Goal: Task Accomplishment & Management: Manage account settings

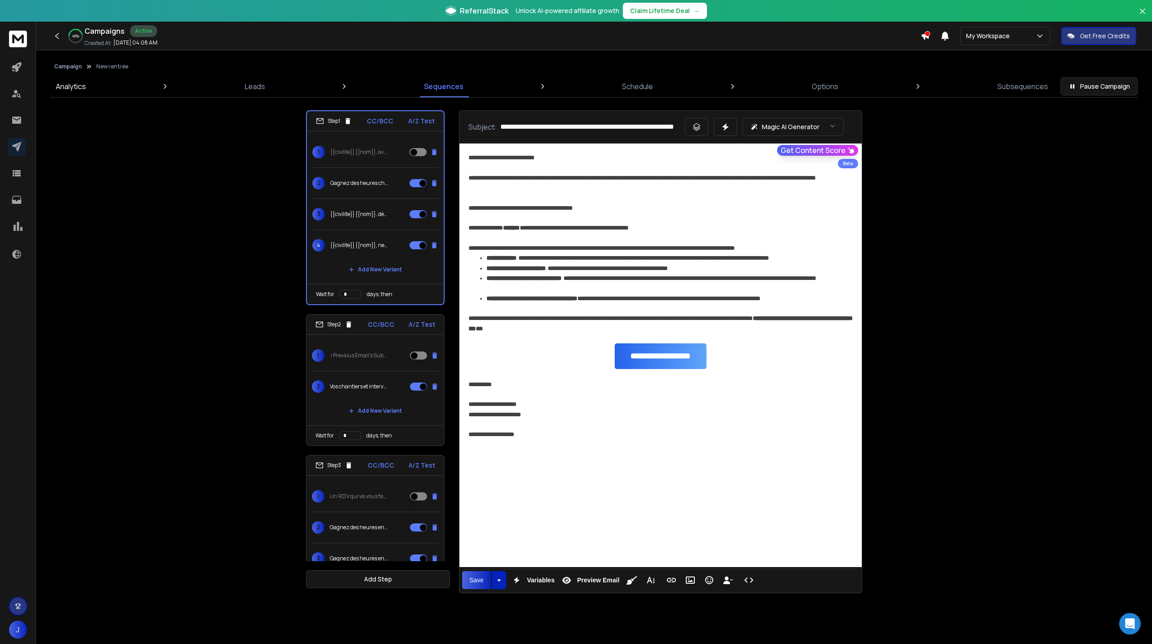
click at [85, 84] on p "Analytics" at bounding box center [71, 86] width 30 height 11
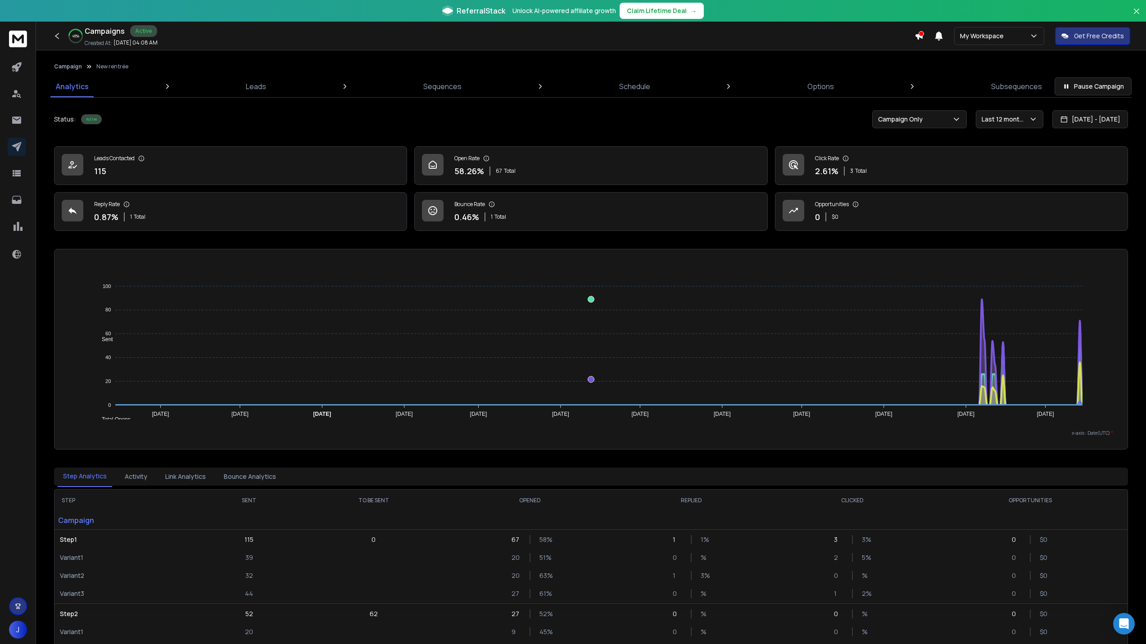
click at [142, 477] on button "Activity" at bounding box center [135, 477] width 33 height 20
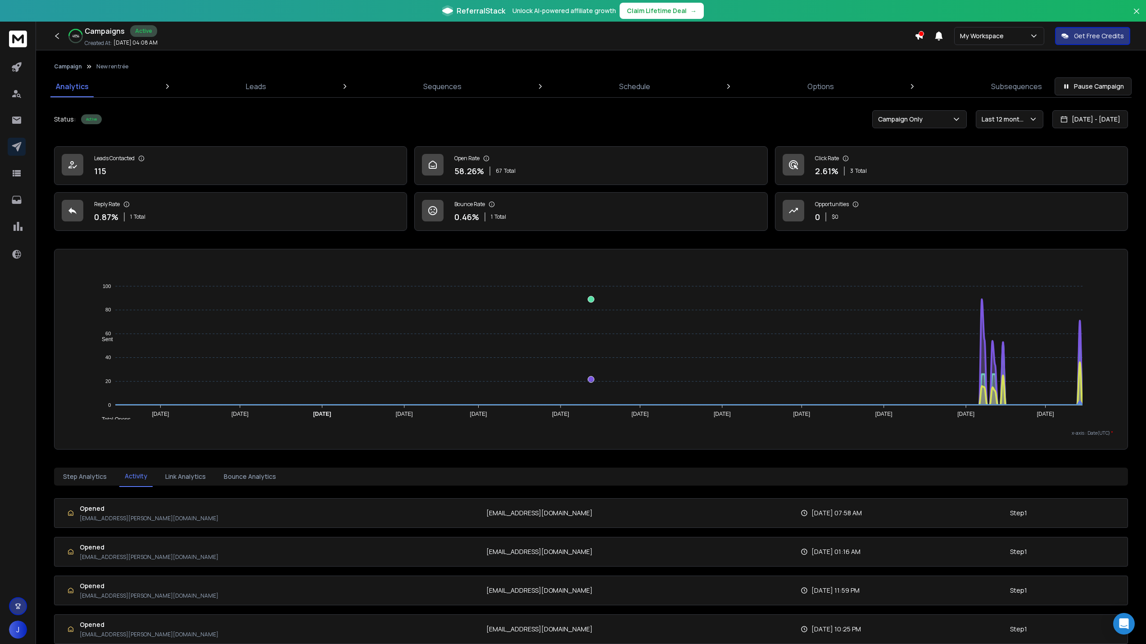
click at [88, 476] on button "Step Analytics" at bounding box center [85, 477] width 54 height 20
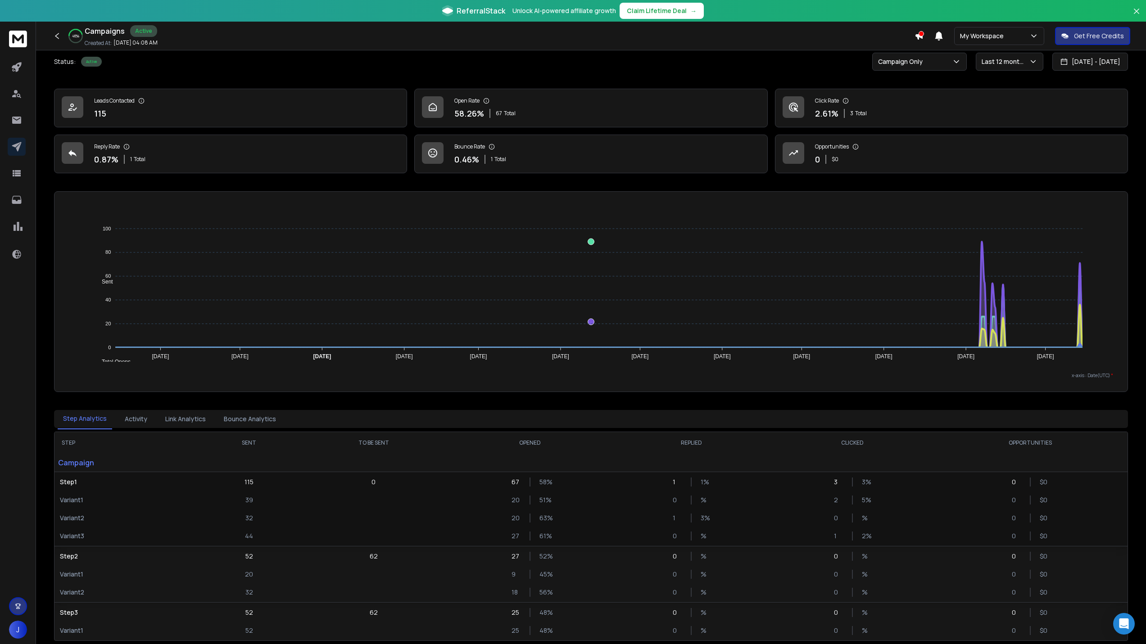
scroll to position [90, 0]
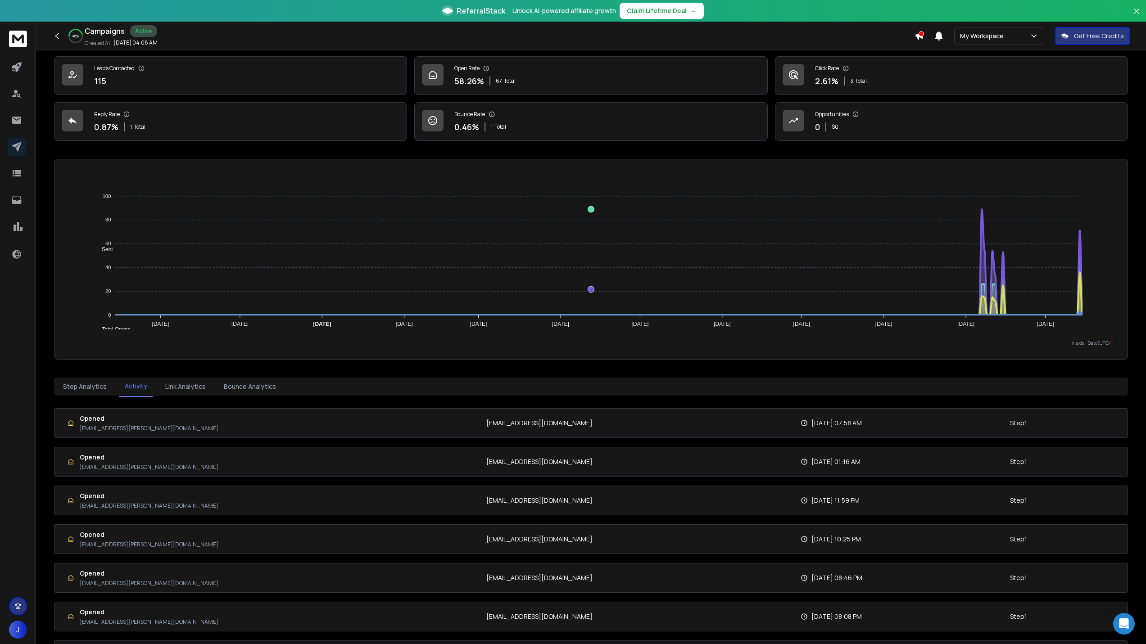
click at [133, 389] on button "Activity" at bounding box center [135, 386] width 33 height 21
click at [84, 389] on button "Step Analytics" at bounding box center [85, 387] width 54 height 20
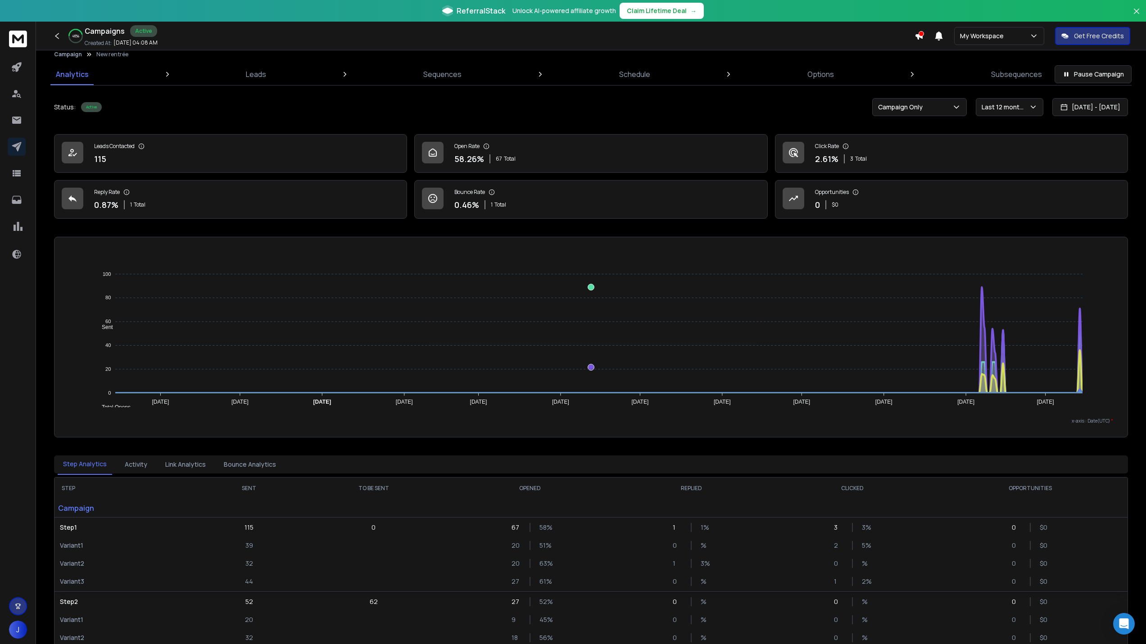
scroll to position [0, 0]
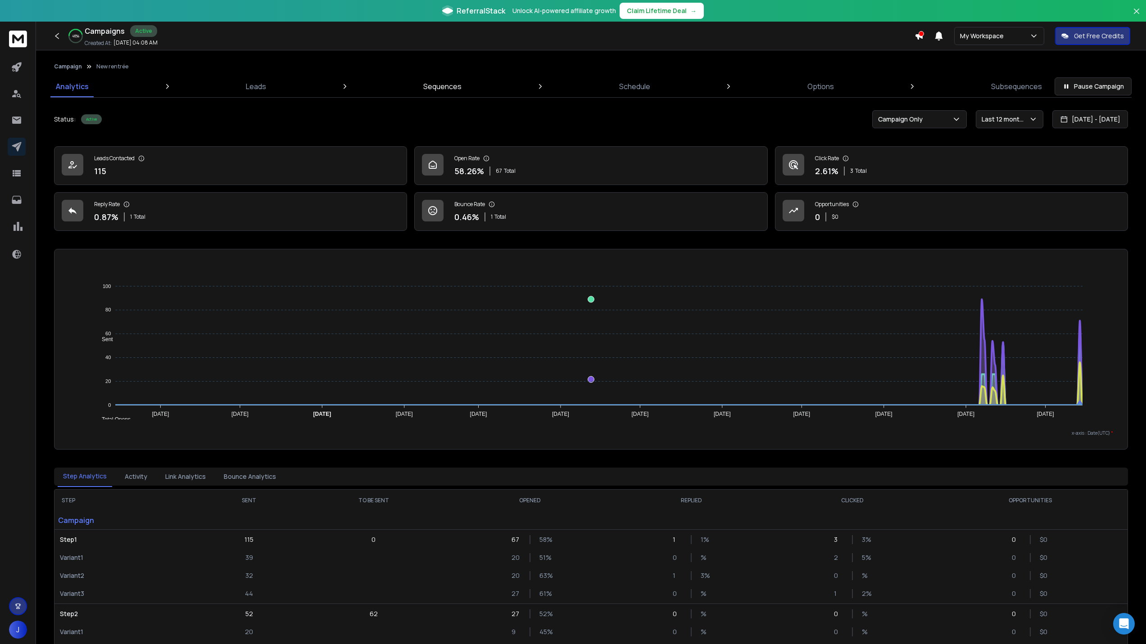
click at [434, 89] on p "Sequences" at bounding box center [442, 86] width 38 height 11
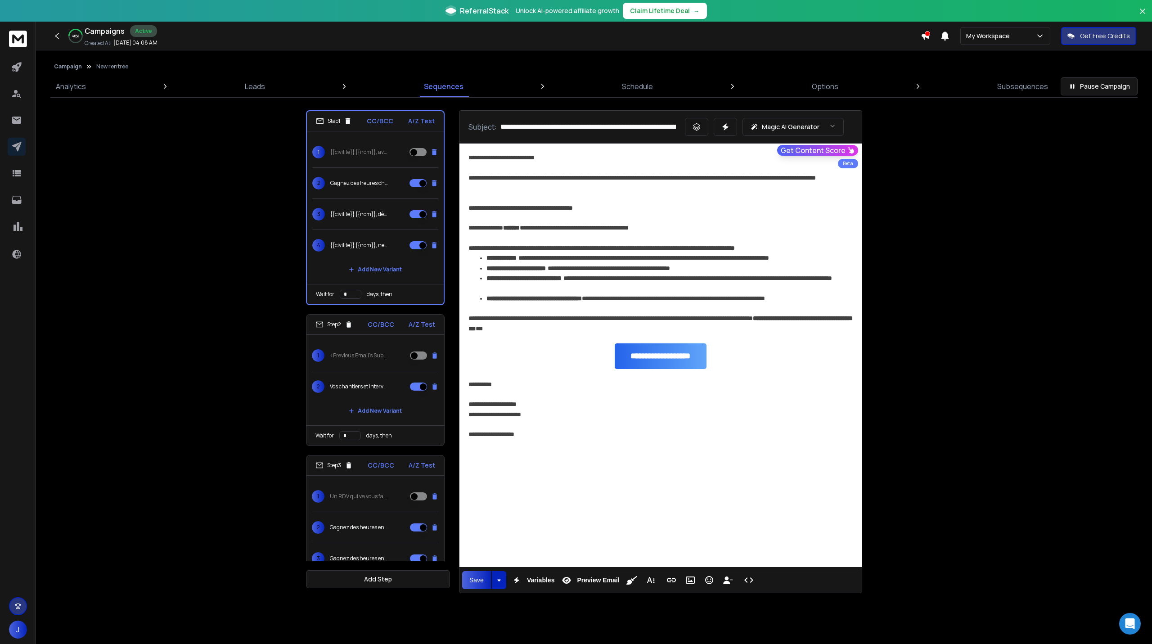
click at [355, 385] on p "Vos chantiers et interventions, plus facilement" at bounding box center [359, 386] width 58 height 7
type input "**********"
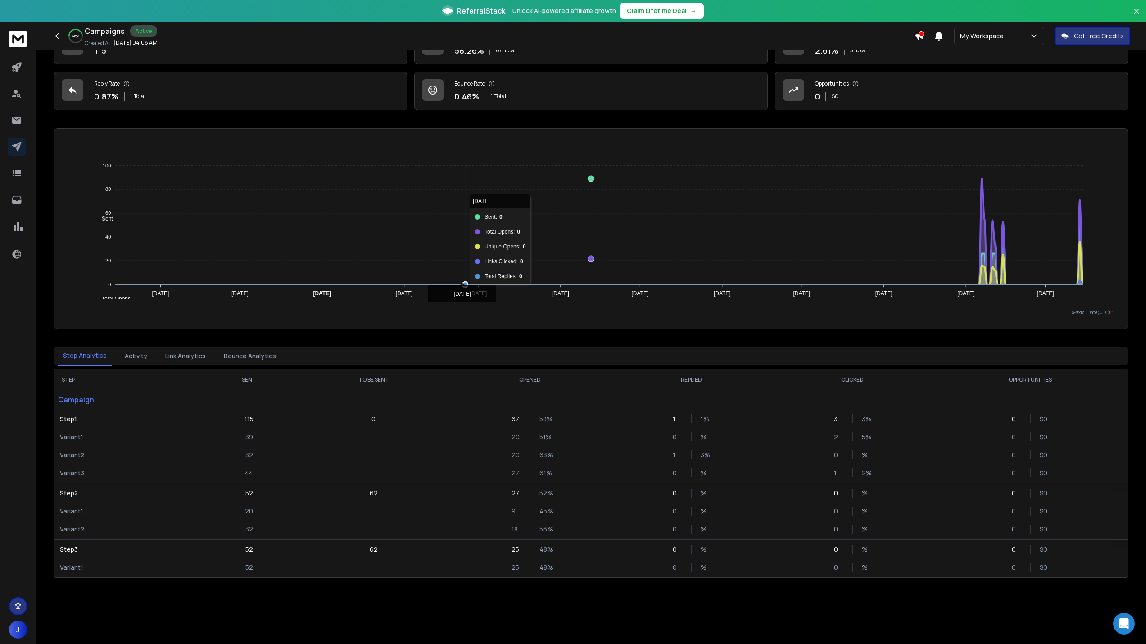
scroll to position [123, 0]
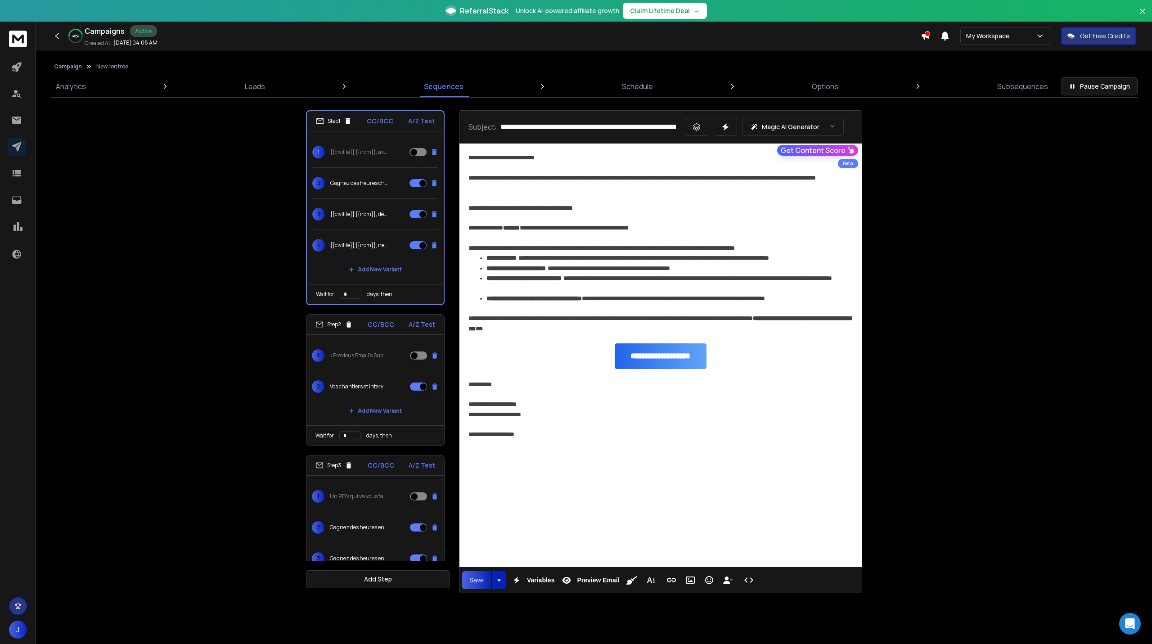
click at [364, 358] on p "<Previous Email's Subject>" at bounding box center [359, 355] width 58 height 7
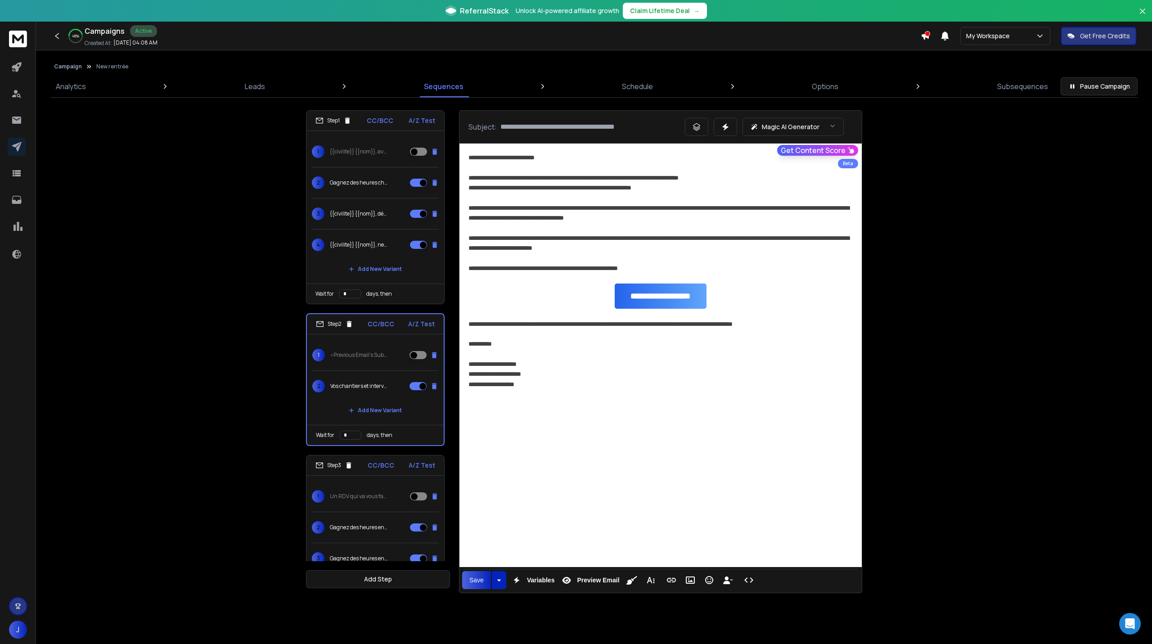
click at [363, 386] on p "Vos chantiers et interventions, plus facilement" at bounding box center [359, 386] width 58 height 7
type input "**********"
click at [361, 366] on div "1 <Previous Email's Subject>" at bounding box center [375, 355] width 126 height 31
click at [360, 385] on p "Vos chantiers et interventions, plus facilement" at bounding box center [359, 386] width 58 height 7
type input "**********"
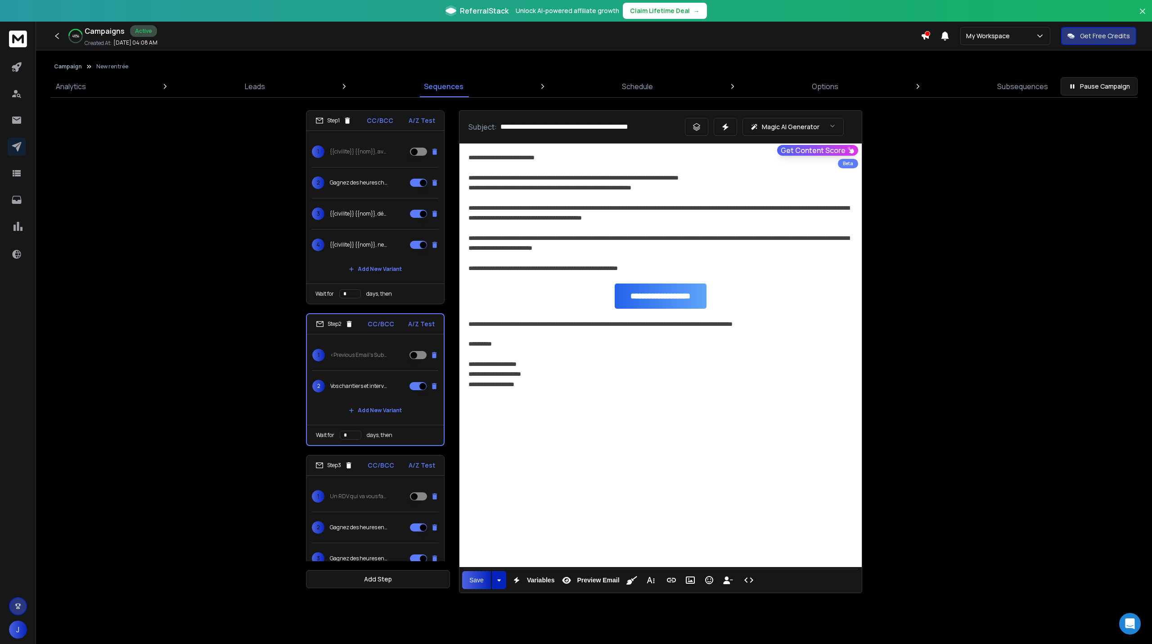
click at [361, 354] on p "<Previous Email's Subject>" at bounding box center [359, 355] width 58 height 7
click at [370, 387] on p "Vos chantiers et interventions, plus facilement" at bounding box center [359, 386] width 58 height 7
type input "**********"
click at [750, 579] on icon "button" at bounding box center [749, 580] width 11 height 11
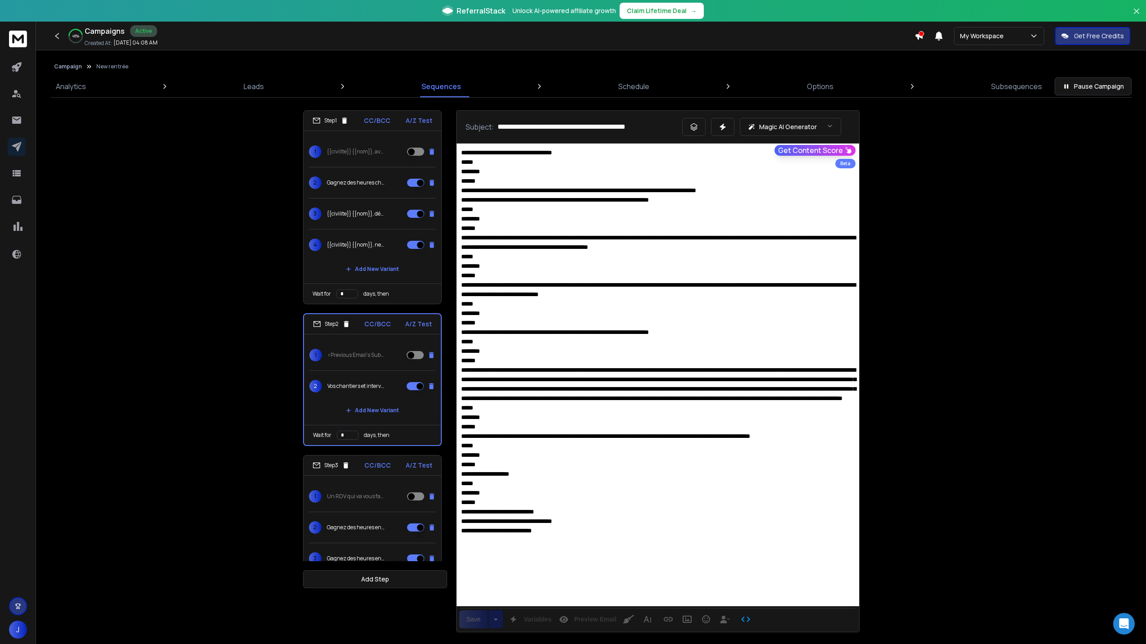
scroll to position [1, 0]
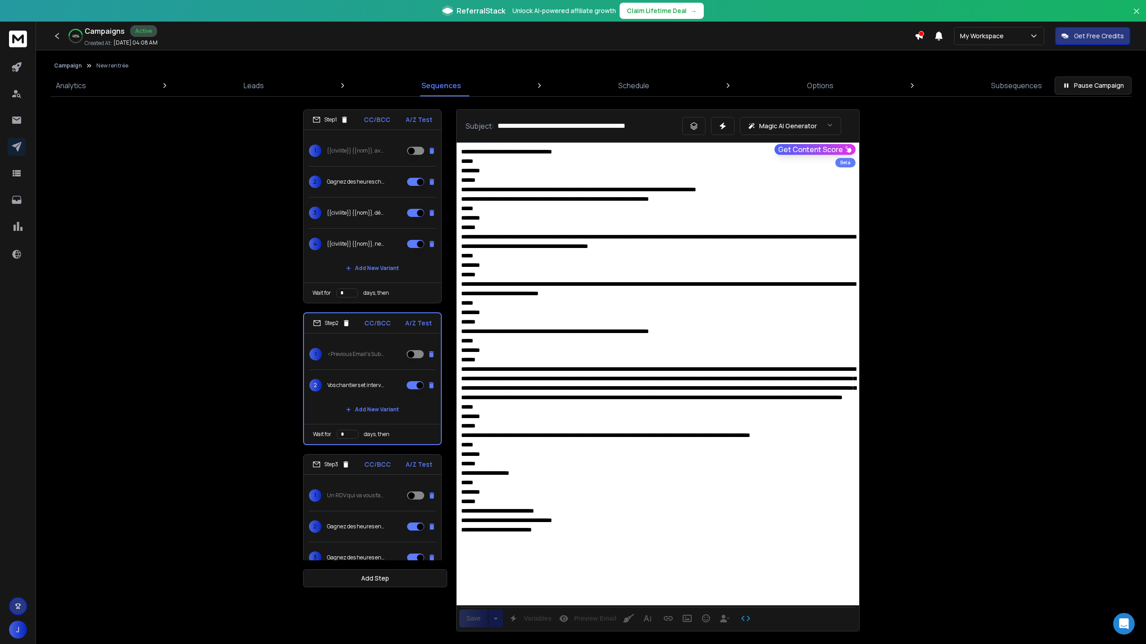
click at [355, 357] on p "<Previous Email's Subject>" at bounding box center [356, 354] width 58 height 7
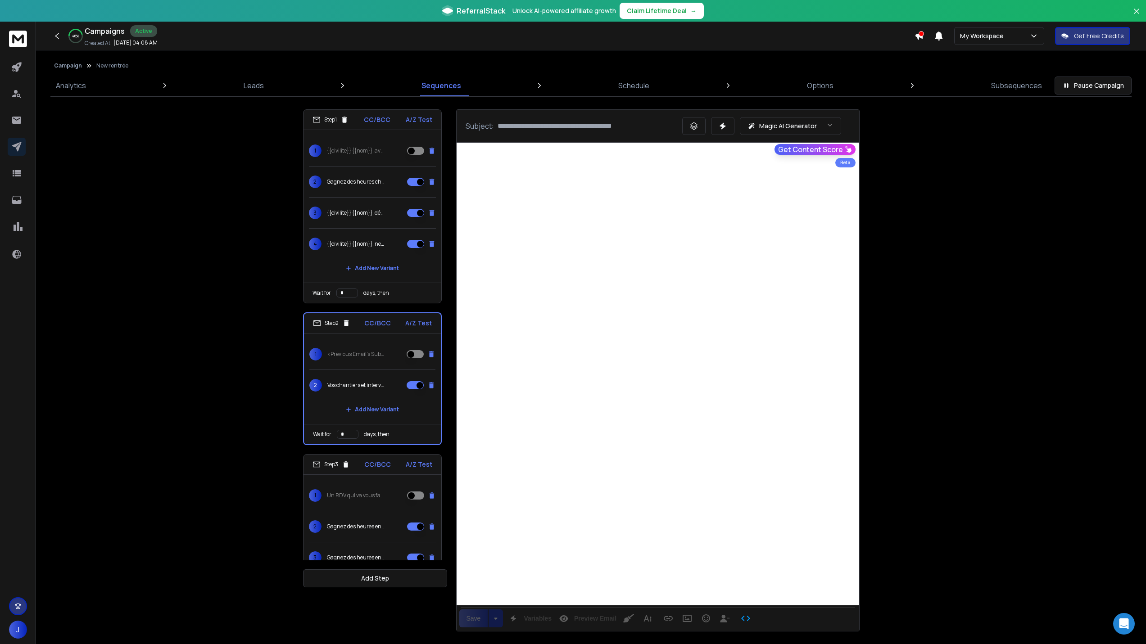
scroll to position [0, 0]
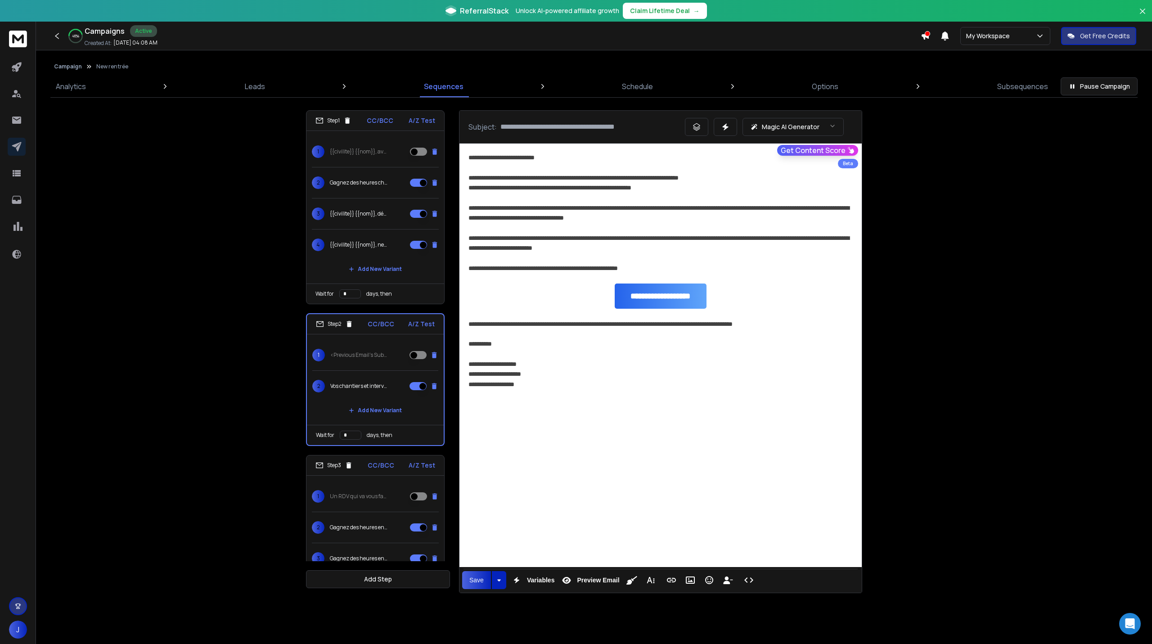
click at [353, 357] on p "<Previous Email's Subject>" at bounding box center [359, 355] width 58 height 7
click at [749, 583] on icon "button" at bounding box center [749, 580] width 11 height 11
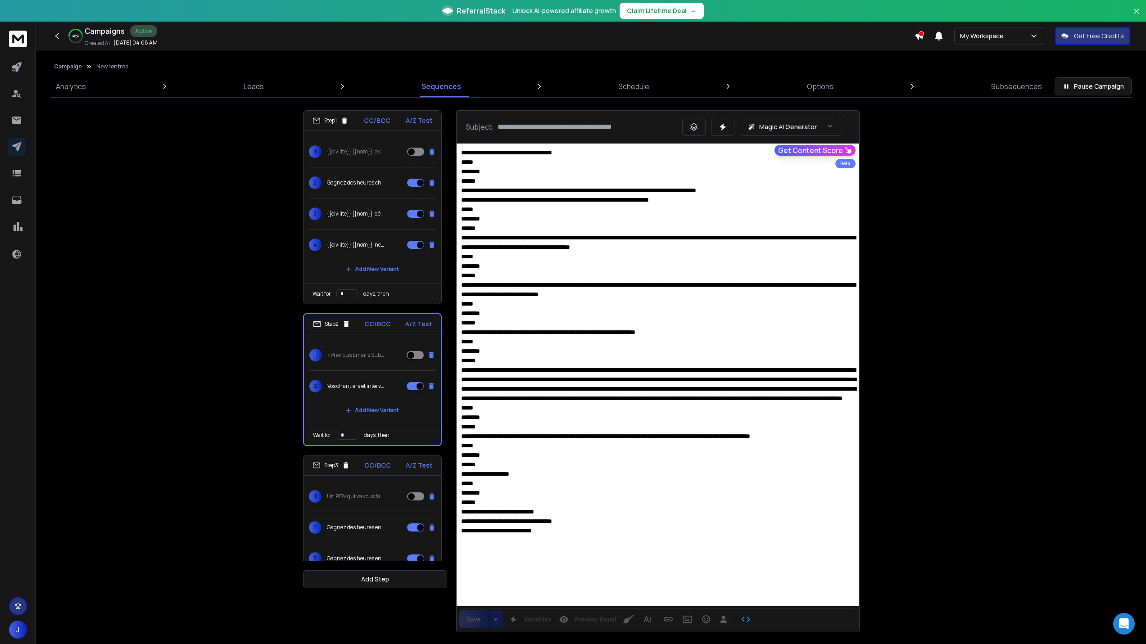
scroll to position [1, 0]
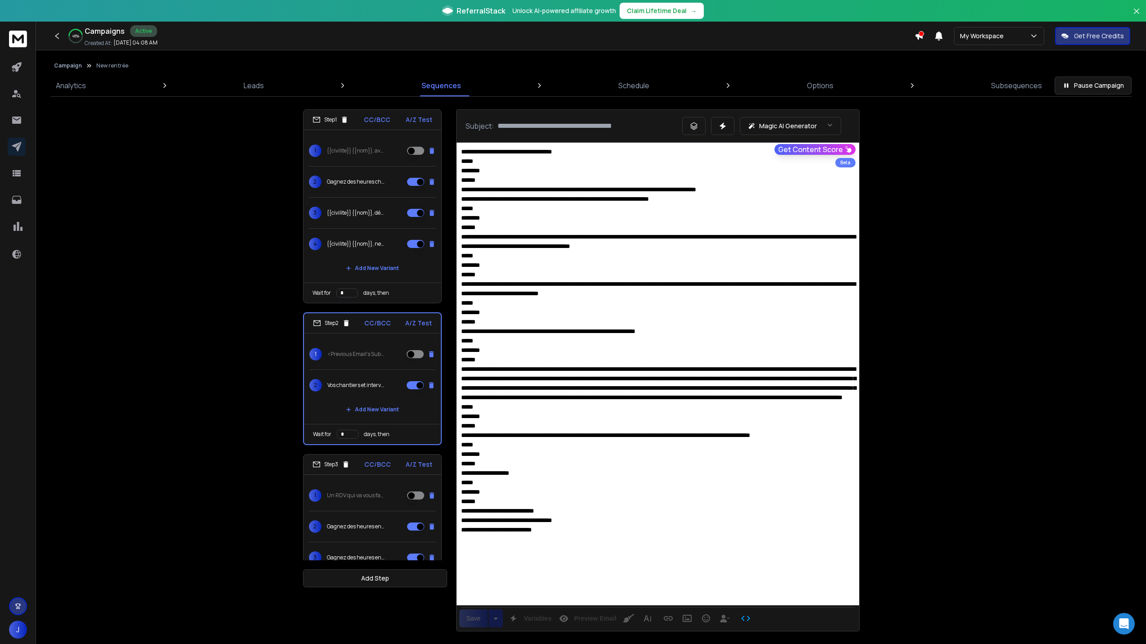
drag, startPoint x: 614, startPoint y: 585, endPoint x: 393, endPoint y: 60, distance: 568.9
click at [393, 60] on div "**********" at bounding box center [590, 347] width 1081 height 577
click at [366, 407] on button "Add New Variant" at bounding box center [373, 410] width 68 height 18
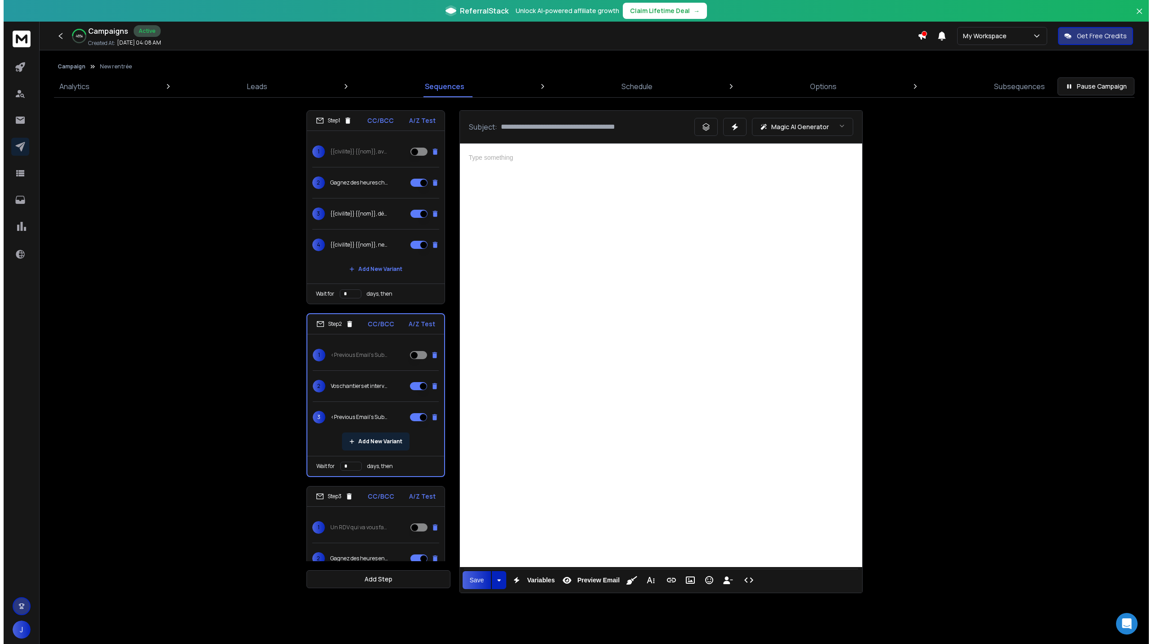
scroll to position [0, 0]
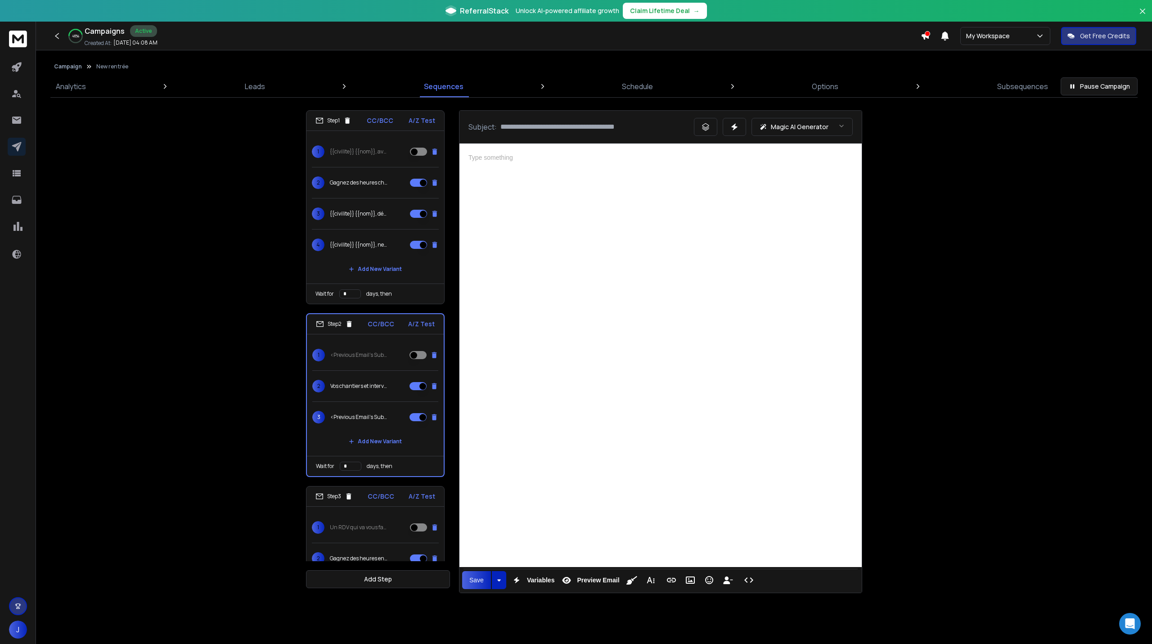
click at [355, 419] on p "<Previous Email's Subject>" at bounding box center [359, 417] width 58 height 7
click at [750, 581] on icon "button" at bounding box center [749, 580] width 11 height 11
click at [655, 371] on div "Type something" at bounding box center [661, 356] width 402 height 424
click at [509, 176] on div "Type something" at bounding box center [661, 356] width 402 height 424
click at [498, 155] on textarea at bounding box center [661, 153] width 402 height 18
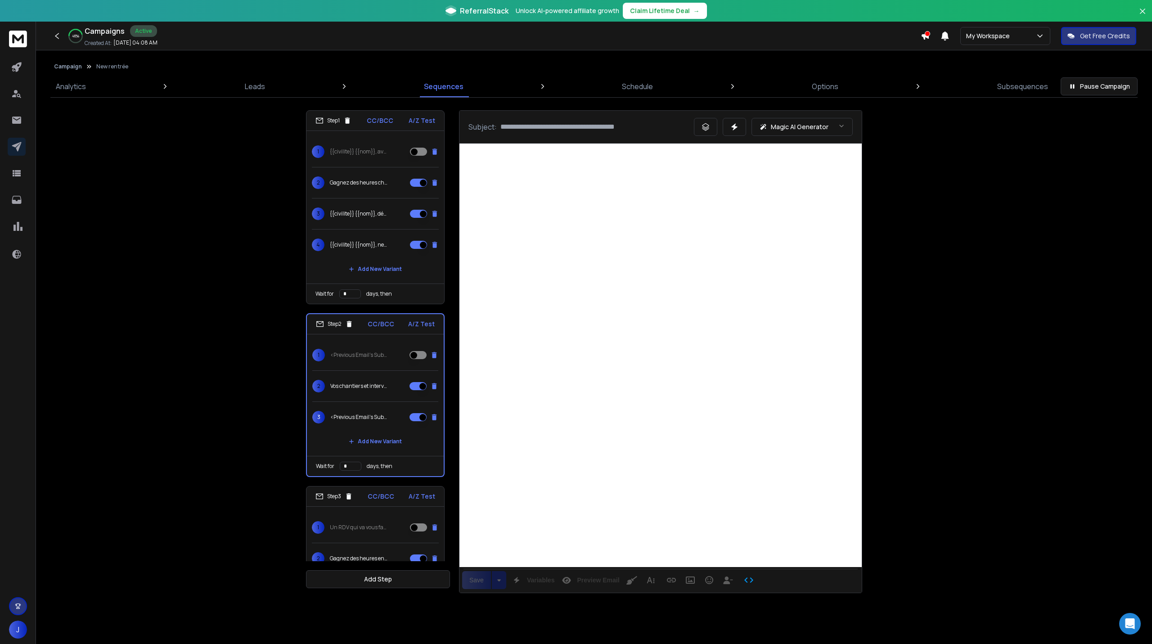
paste textarea "**********"
type textarea "**********"
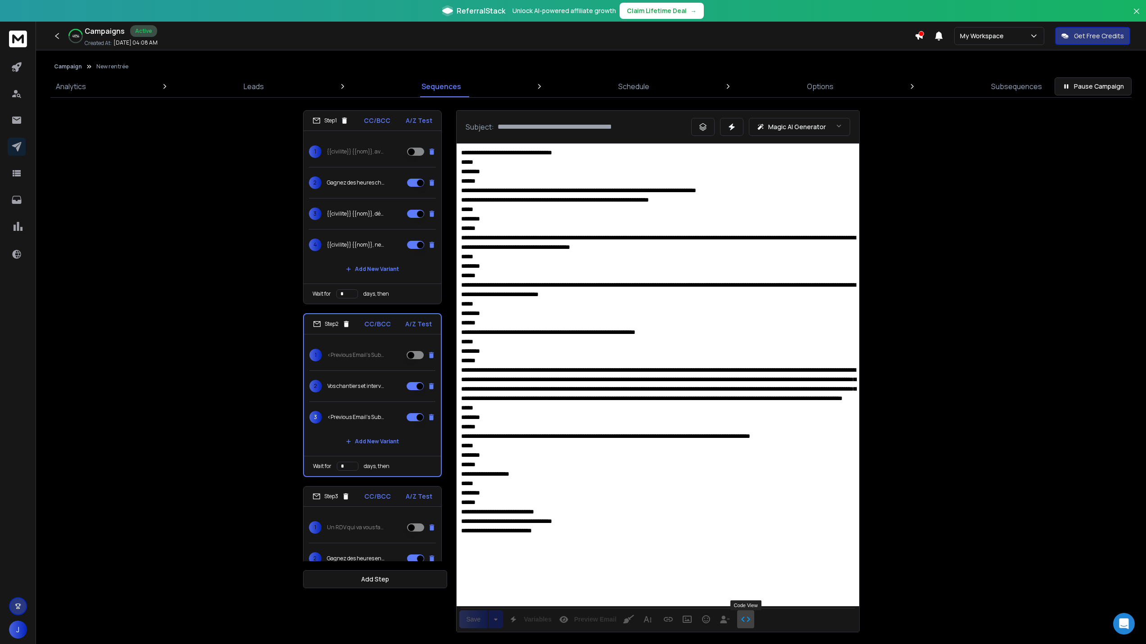
click at [746, 617] on icon "button" at bounding box center [745, 619] width 11 height 11
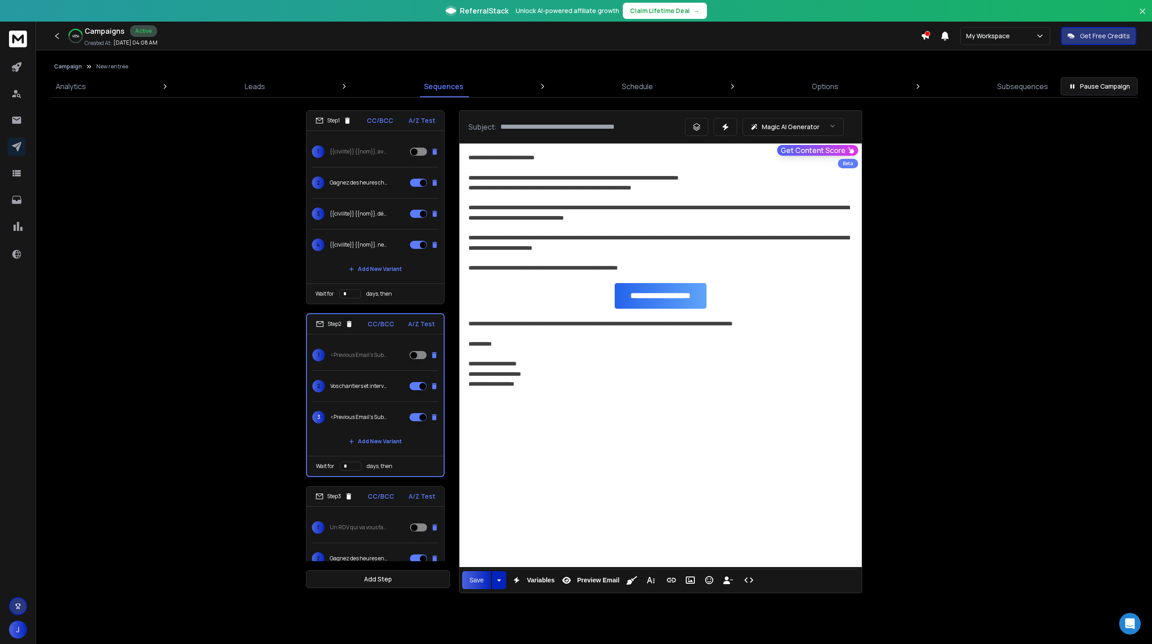
click at [365, 387] on p "Vos chantiers et interventions, plus facilement" at bounding box center [359, 386] width 58 height 7
type input "**********"
click at [538, 125] on input "**********" at bounding box center [589, 127] width 176 height 11
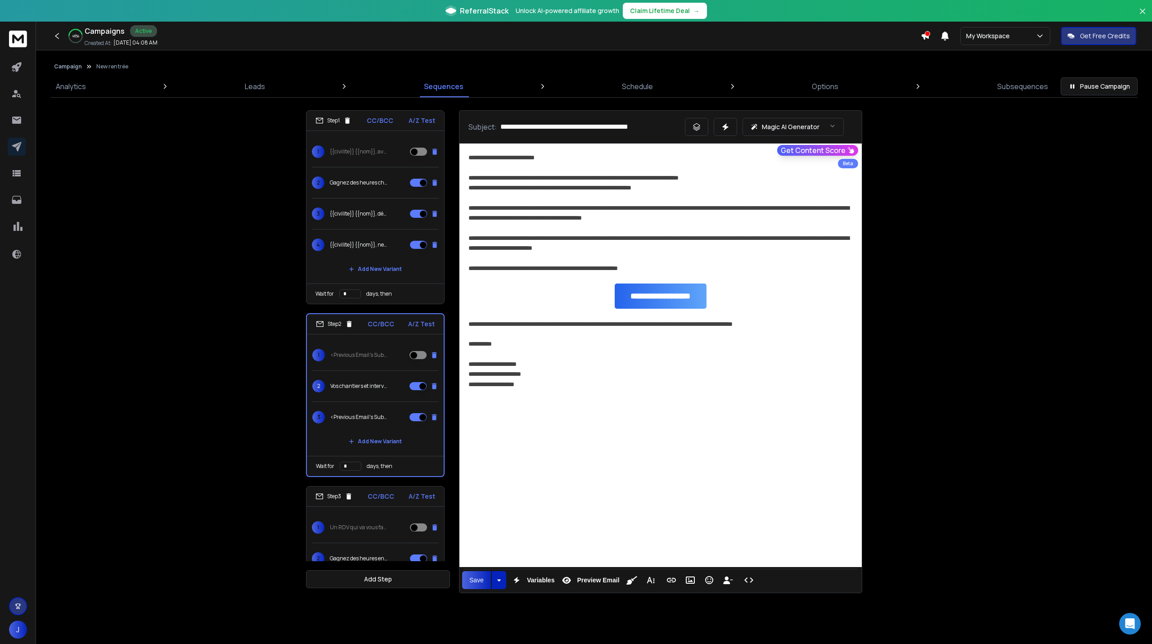
click at [367, 419] on p "<Previous Email's Subject>" at bounding box center [359, 417] width 58 height 7
click at [579, 130] on input at bounding box center [589, 127] width 176 height 11
paste input "**********"
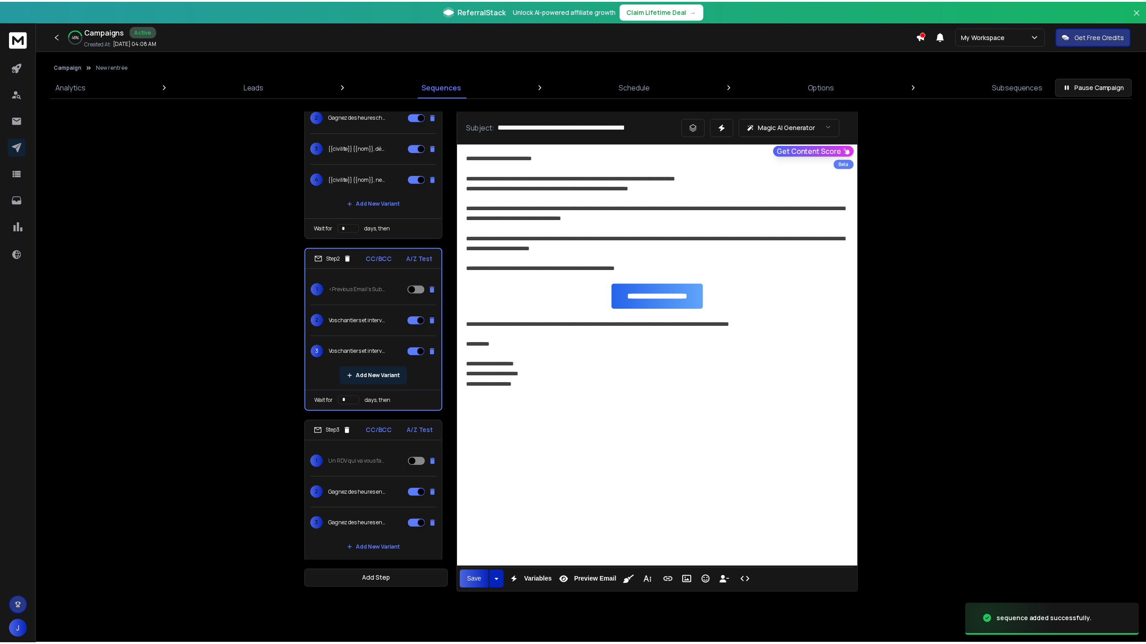
scroll to position [68, 0]
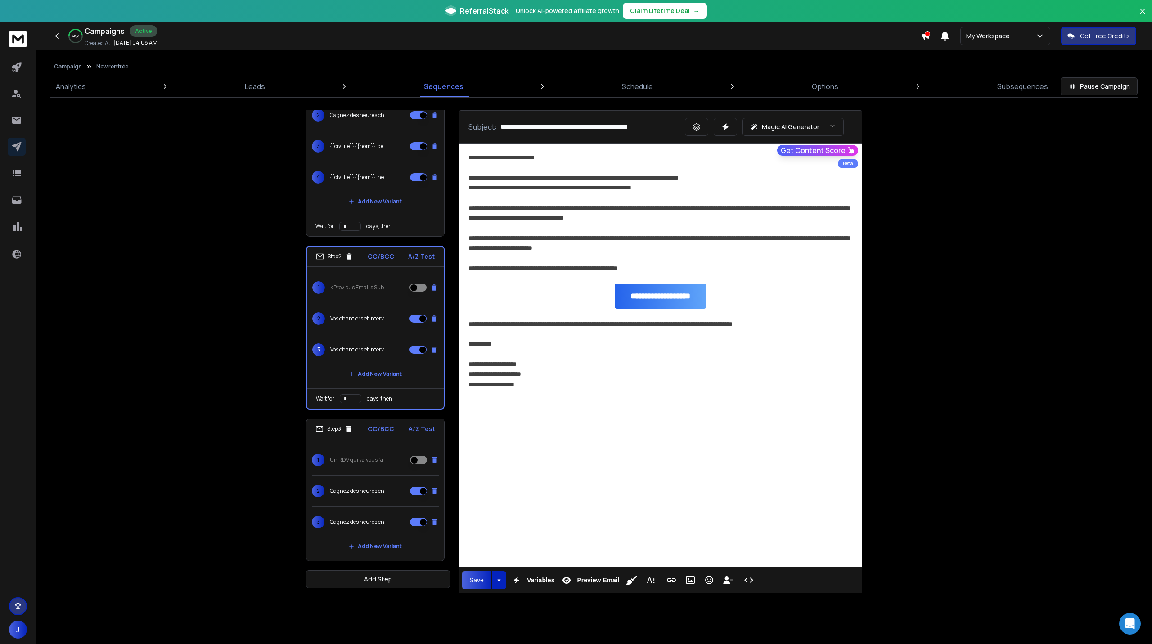
click at [352, 460] on p "Un RDV qui va vous faire gagner du temps" at bounding box center [359, 459] width 58 height 7
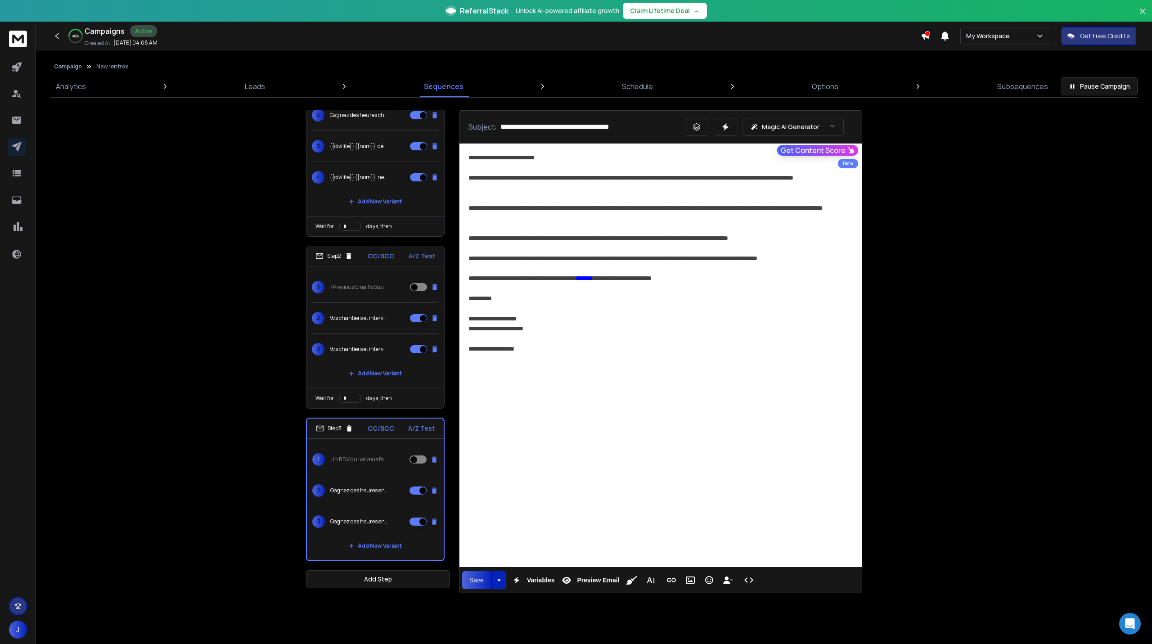
click at [353, 488] on p "Gagnez des heures en 30 minutes" at bounding box center [359, 490] width 58 height 7
type input "**********"
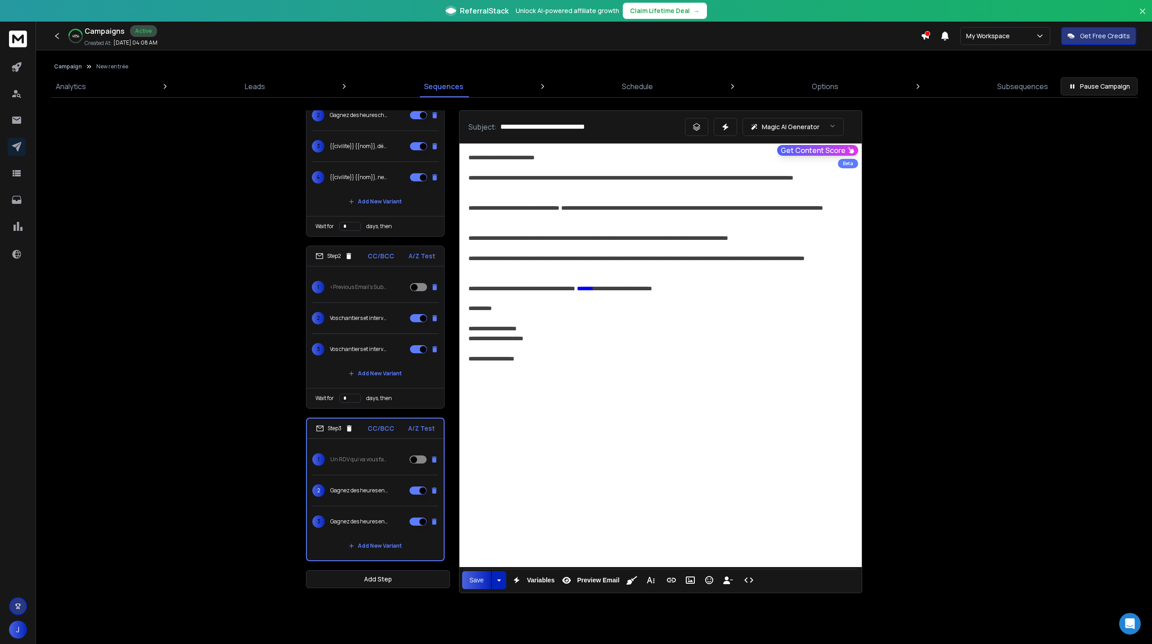
click at [352, 514] on div "3 Gagnez des heures en 30 minutes" at bounding box center [375, 521] width 126 height 31
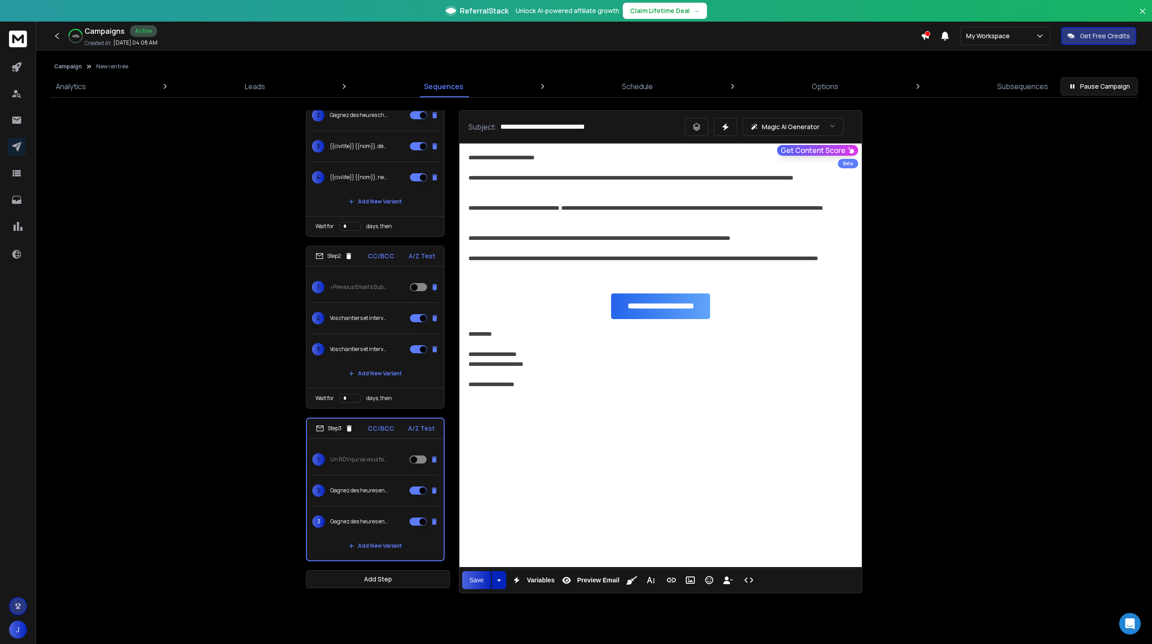
click at [353, 498] on div "2 Gagnez des heures en 30 minutes" at bounding box center [375, 490] width 126 height 31
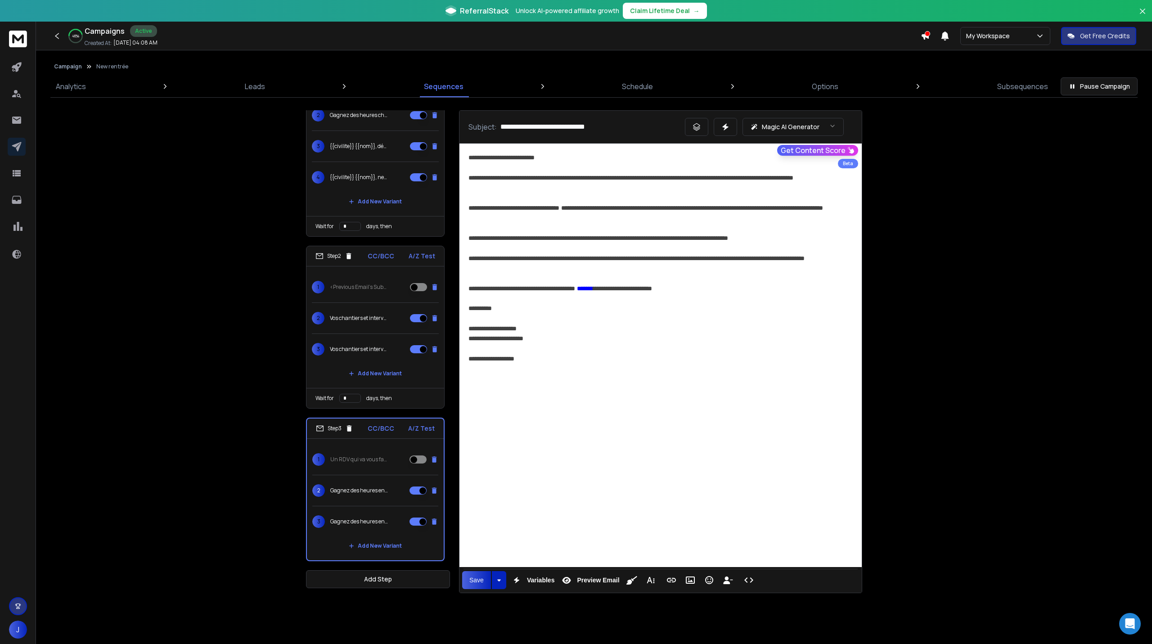
click at [354, 517] on div "3 Gagnez des heures en 30 minutes" at bounding box center [350, 521] width 76 height 13
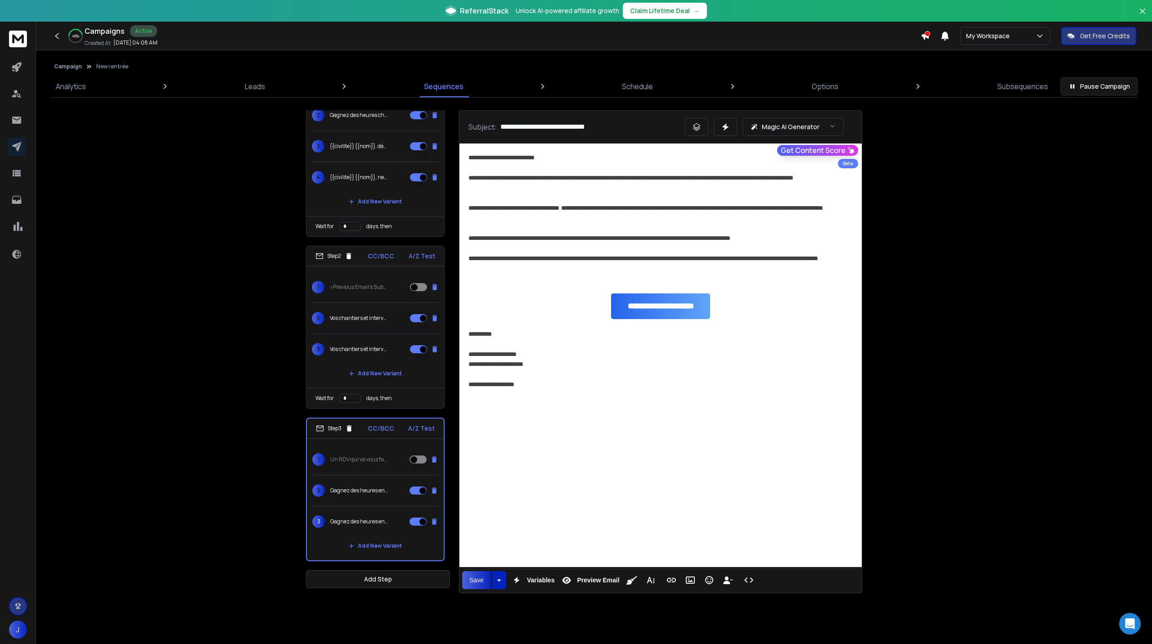
click at [359, 490] on p "Gagnez des heures en 30 minutes" at bounding box center [359, 490] width 58 height 7
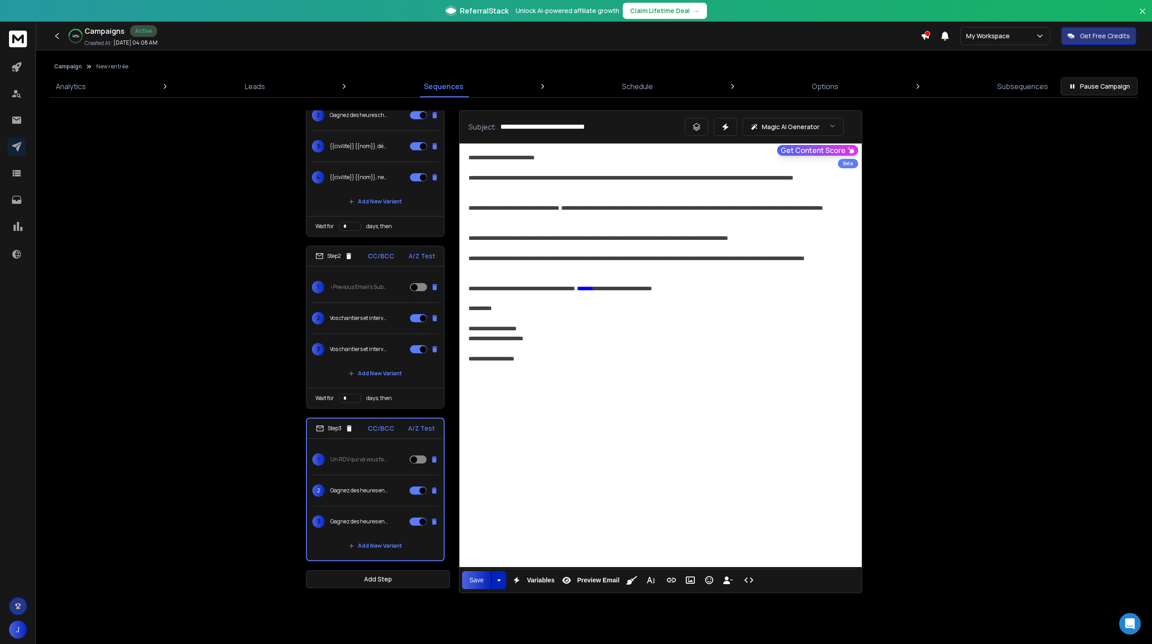
click at [356, 515] on div "3 Gagnez des heures en 30 minutes" at bounding box center [375, 521] width 126 height 31
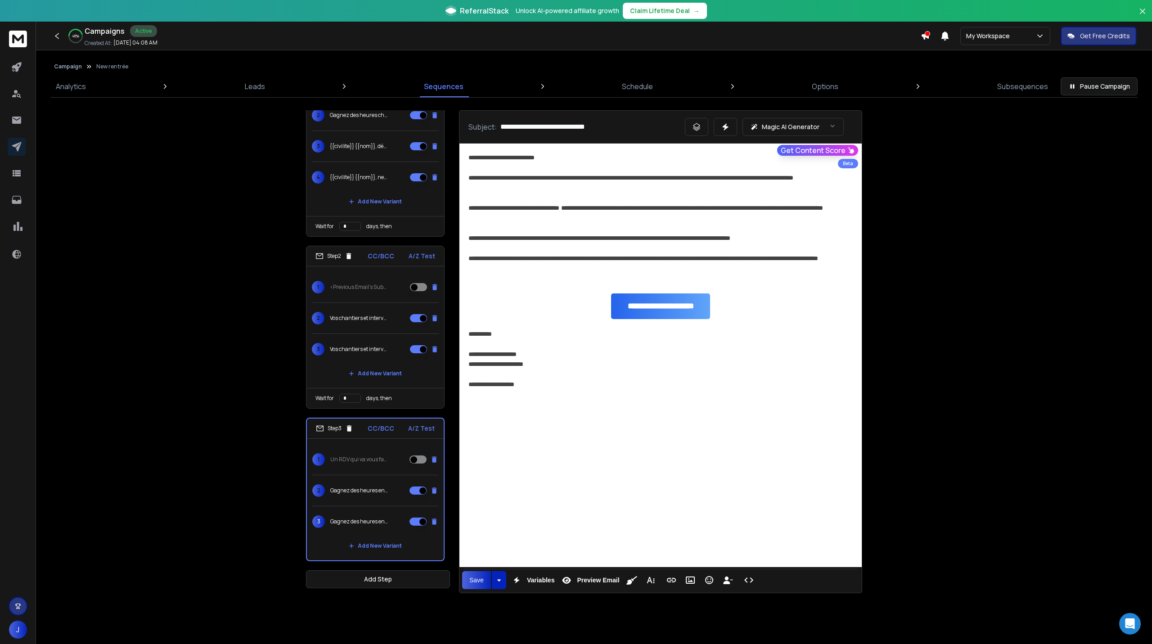
click at [361, 489] on p "Gagnez des heures en 30 minutes" at bounding box center [359, 490] width 58 height 7
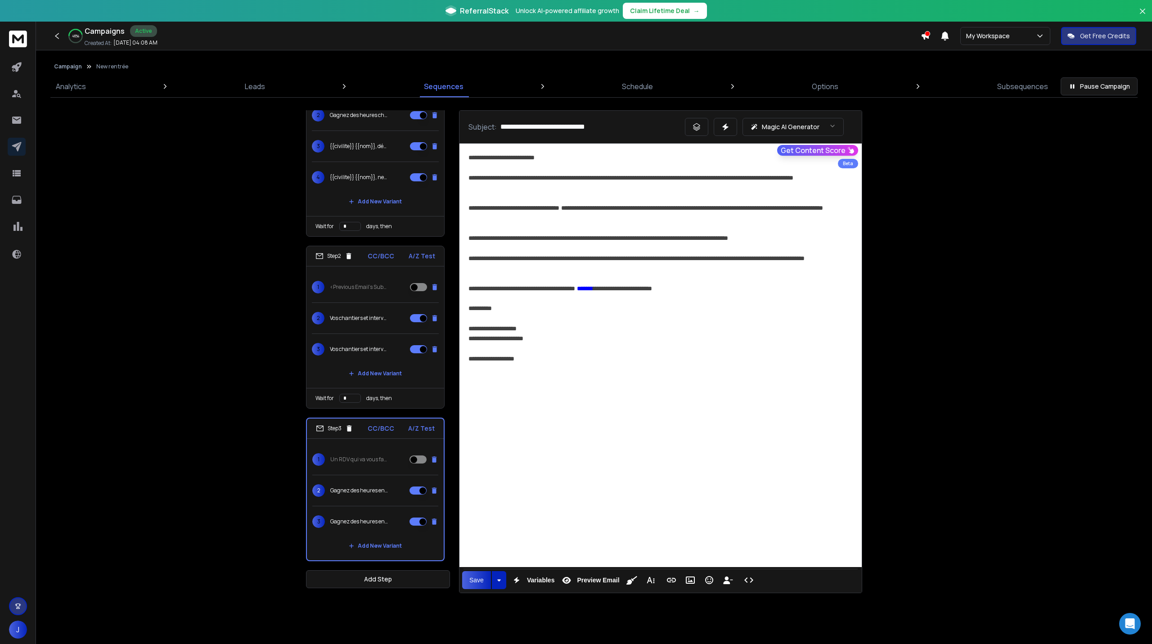
click at [357, 519] on p "Gagnez des heures en 30 minutes" at bounding box center [359, 521] width 58 height 7
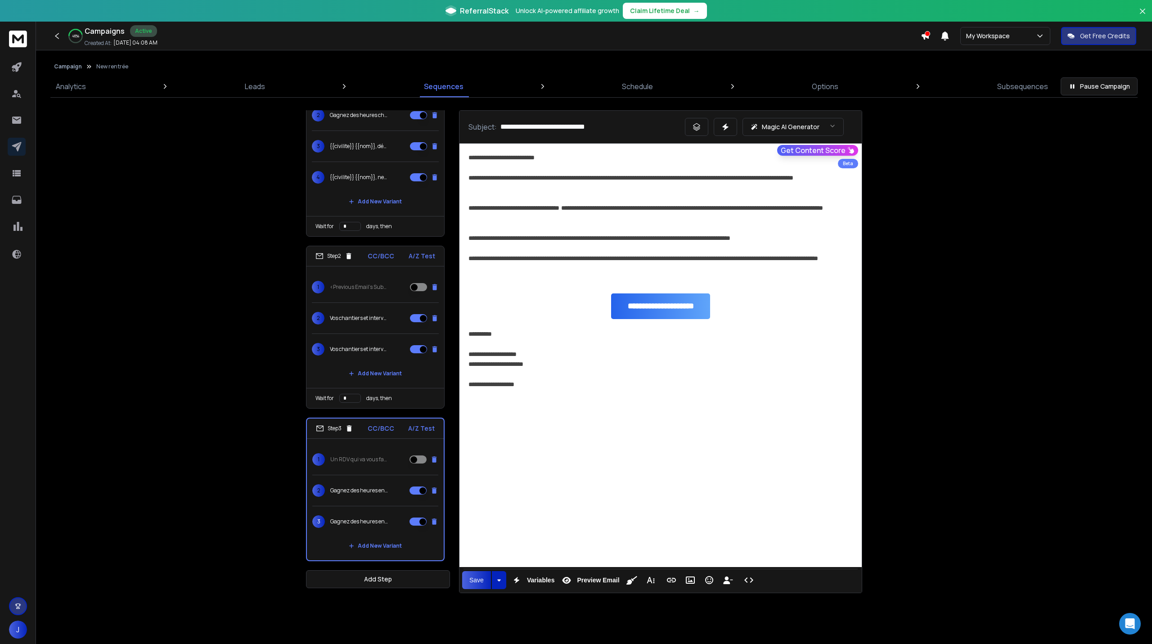
click at [359, 493] on p "Gagnez des heures en 30 minutes" at bounding box center [359, 490] width 58 height 7
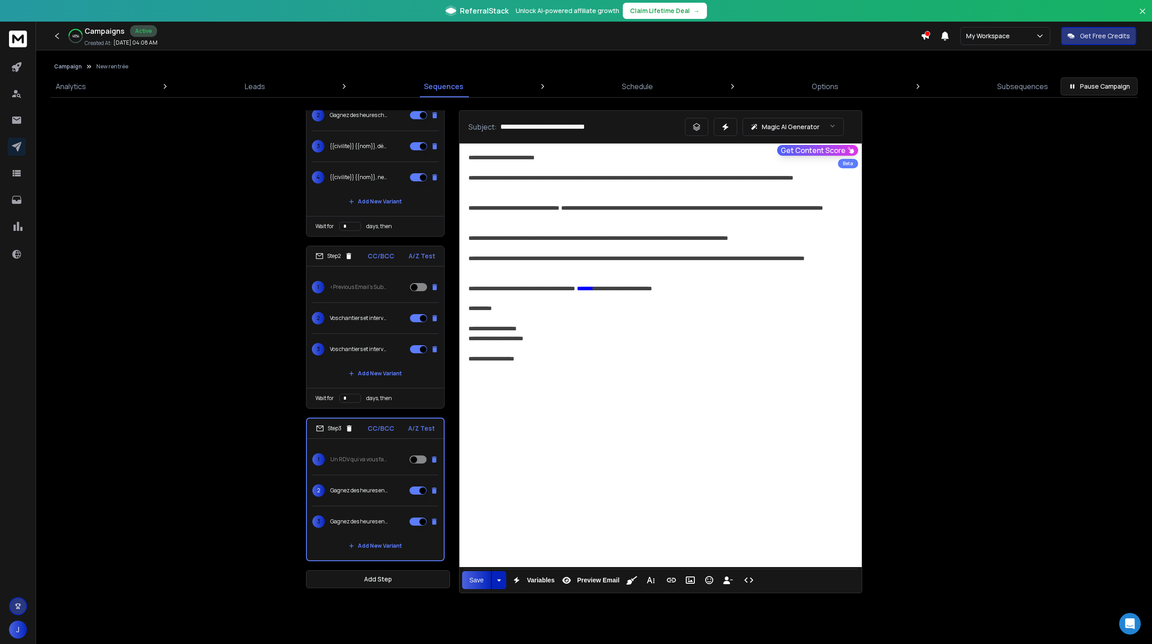
click at [355, 520] on p "Gagnez des heures en 30 minutes" at bounding box center [359, 521] width 58 height 7
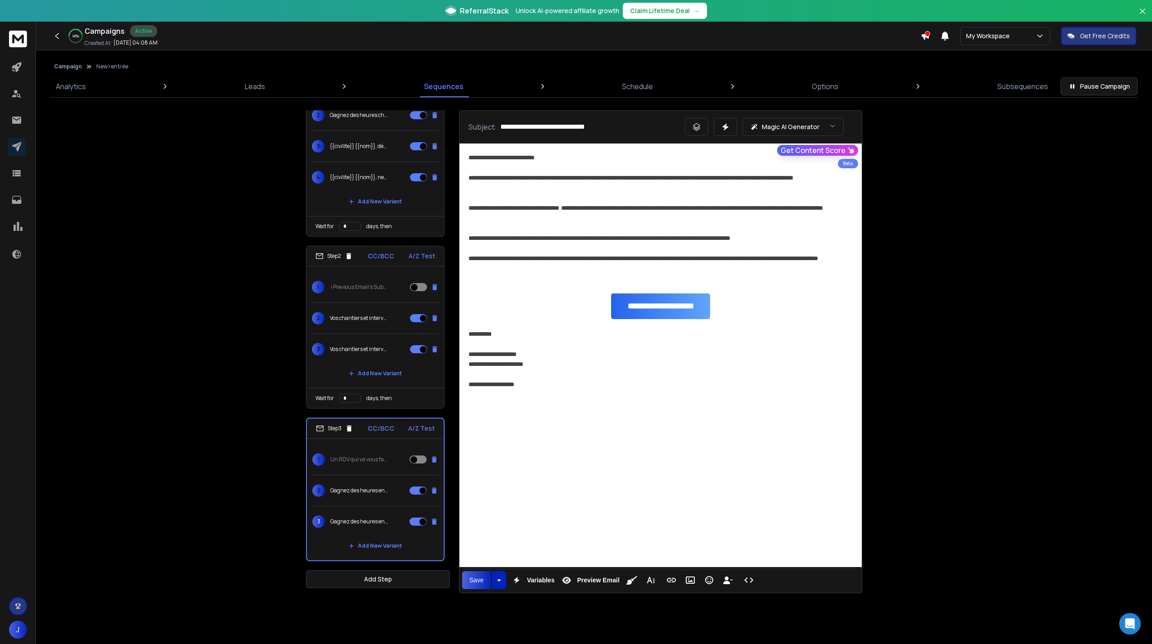
click at [365, 488] on p "Gagnez des heures en 30 minutes" at bounding box center [359, 490] width 58 height 7
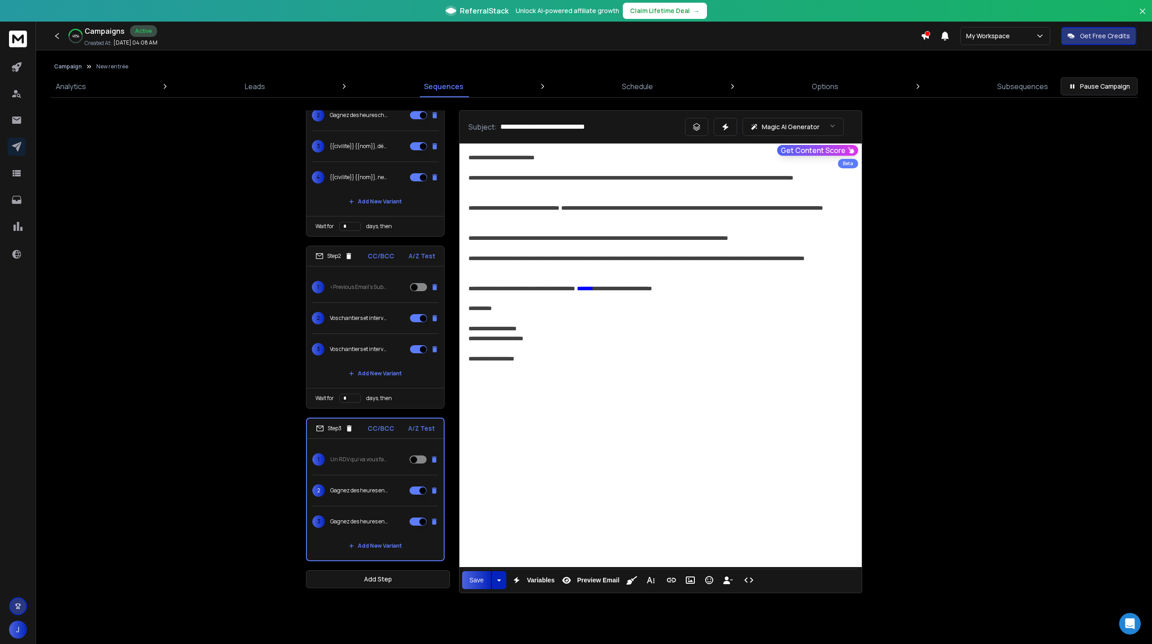
click at [359, 522] on p "Gagnez des heures en 30 minutes" at bounding box center [359, 521] width 58 height 7
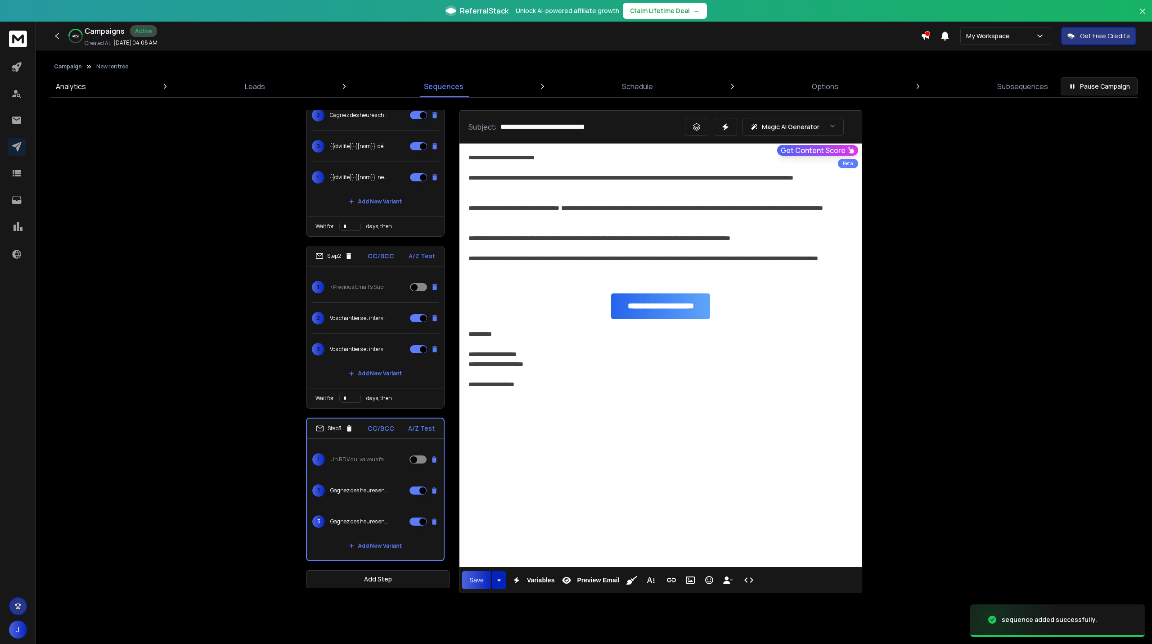
click at [79, 90] on p "Analytics" at bounding box center [71, 86] width 30 height 11
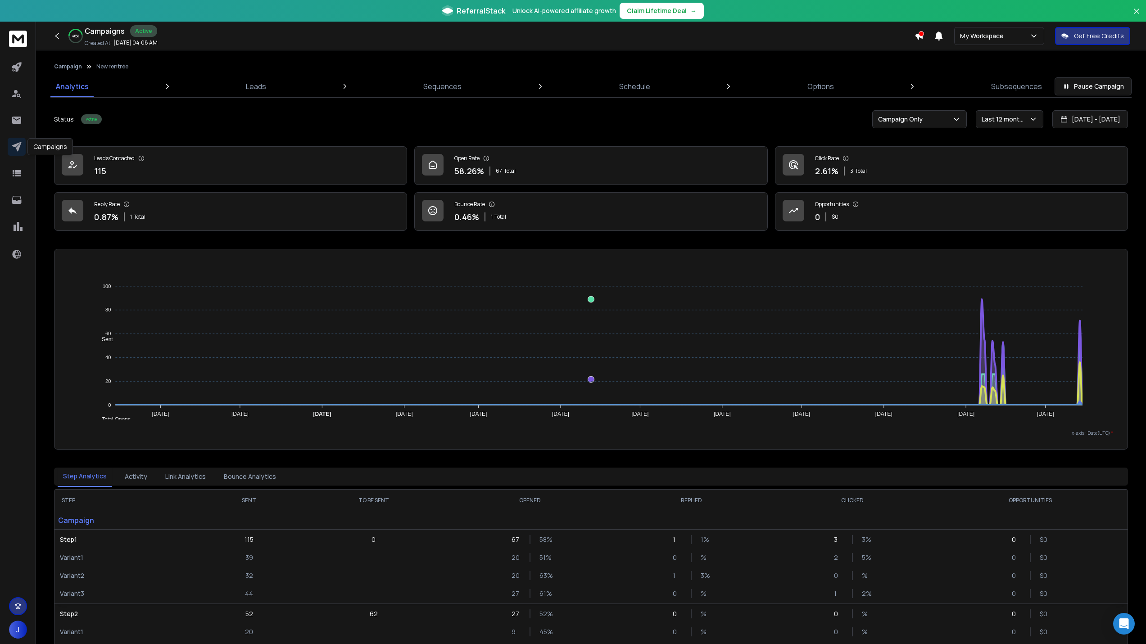
click at [18, 149] on icon at bounding box center [16, 146] width 9 height 9
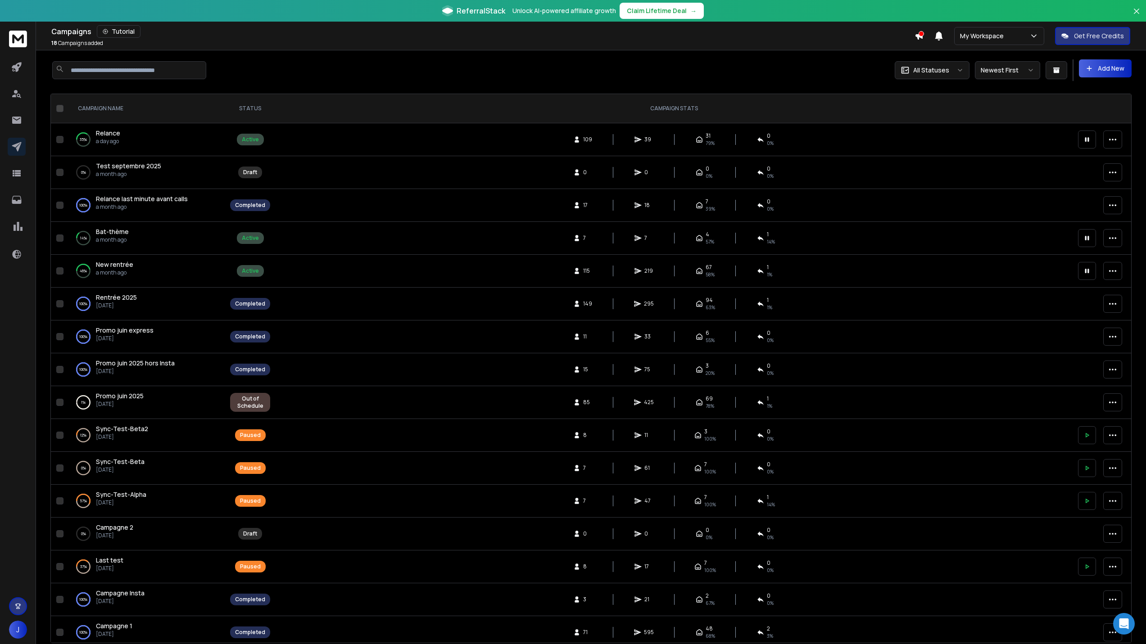
click at [104, 133] on span "Relance" at bounding box center [108, 133] width 24 height 9
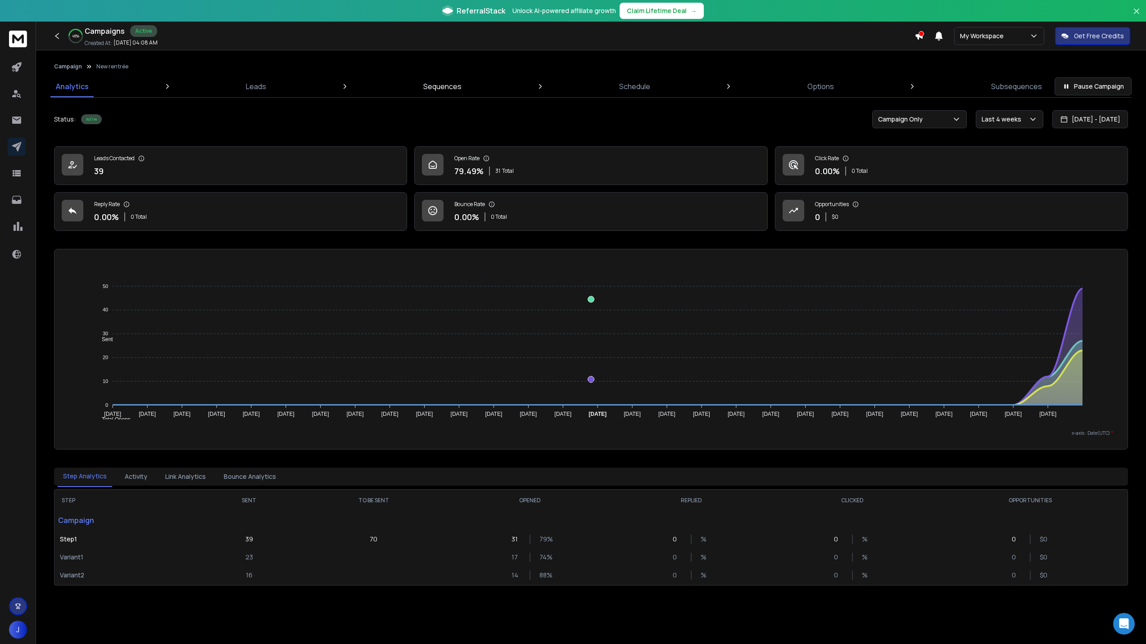
click at [445, 89] on p "Sequences" at bounding box center [442, 86] width 38 height 11
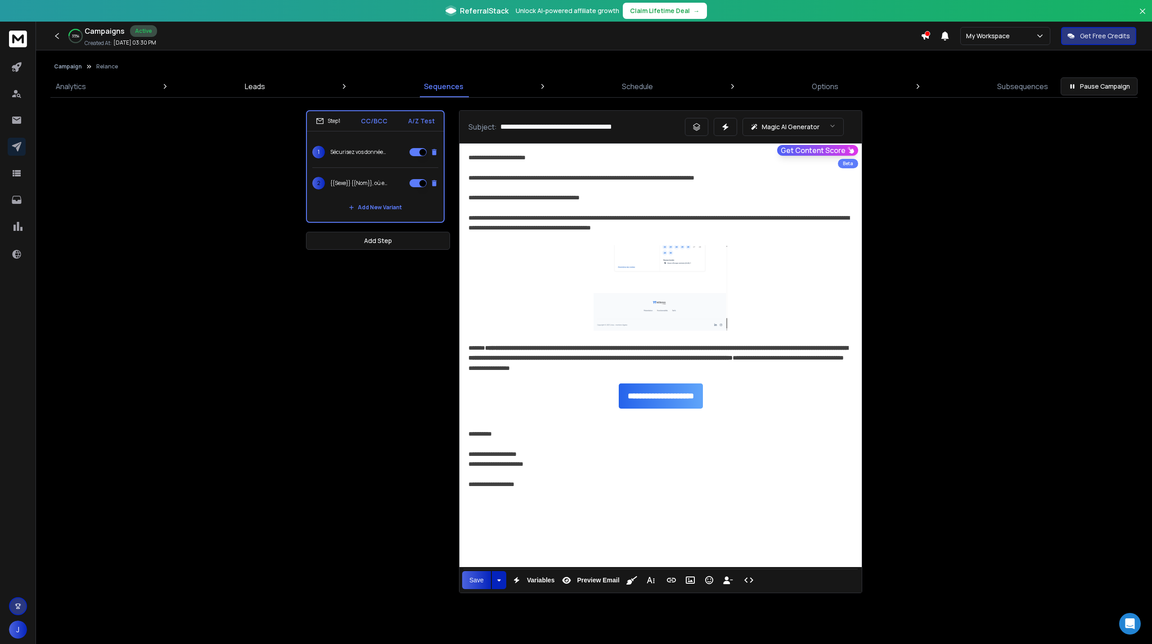
click at [247, 86] on p "Leads" at bounding box center [255, 86] width 20 height 11
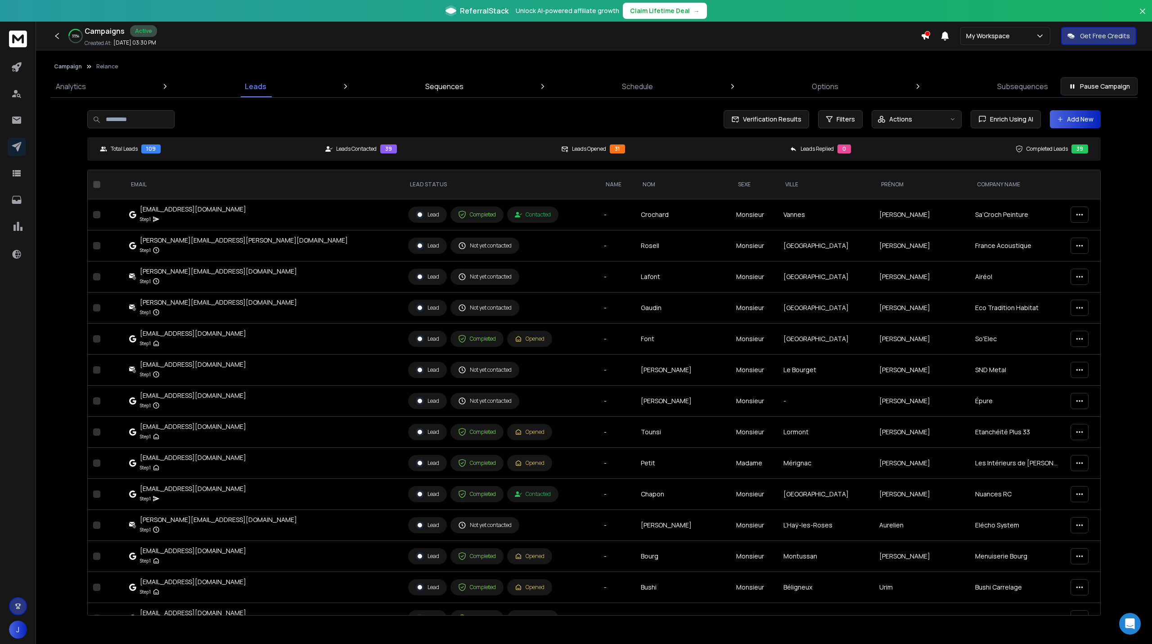
click at [429, 88] on p "Sequences" at bounding box center [444, 86] width 38 height 11
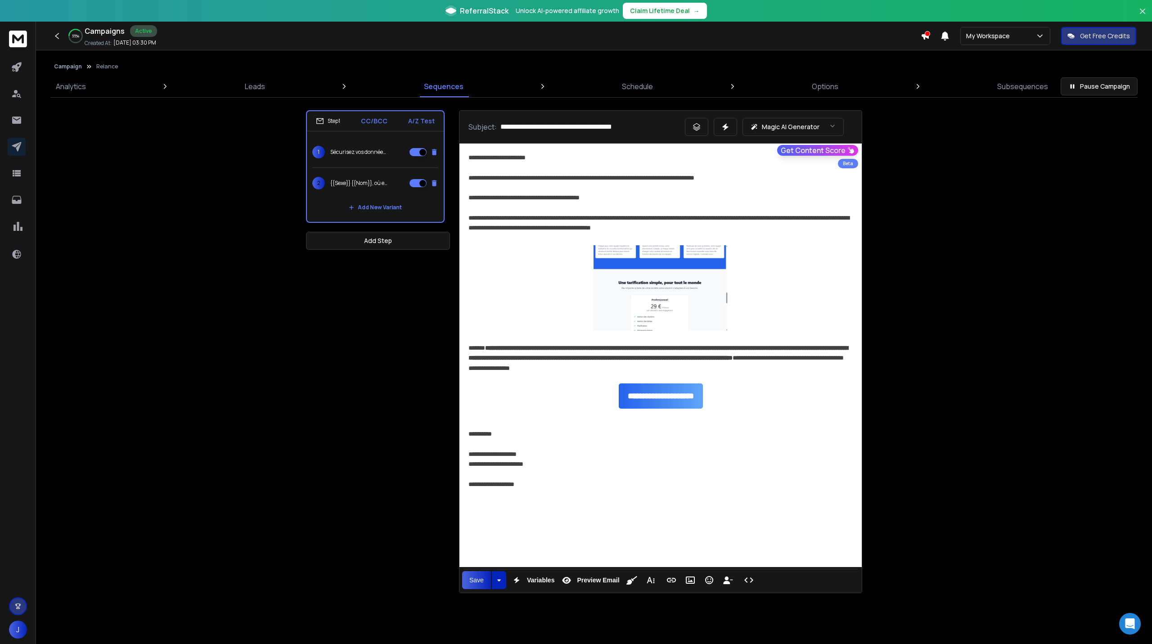
click at [363, 184] on p "{{Sexe}} {{Nom}}, où en êtes-vous avec le RGPD ?" at bounding box center [359, 183] width 58 height 7
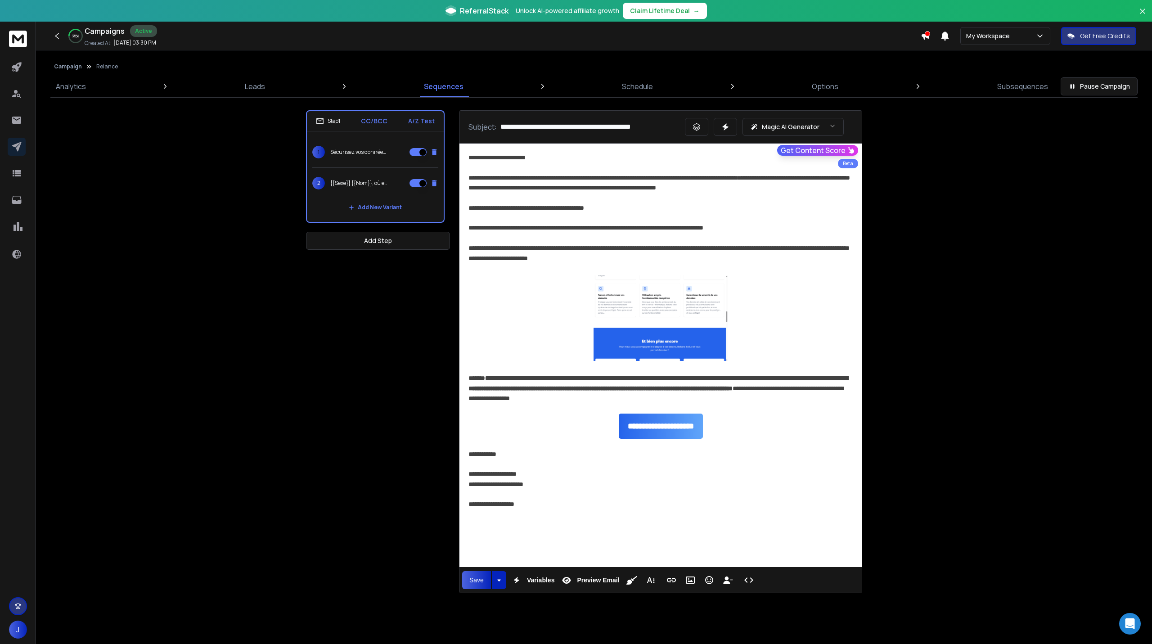
click at [358, 152] on p "Sécurisez vos données comme vos chantiers" at bounding box center [359, 152] width 58 height 7
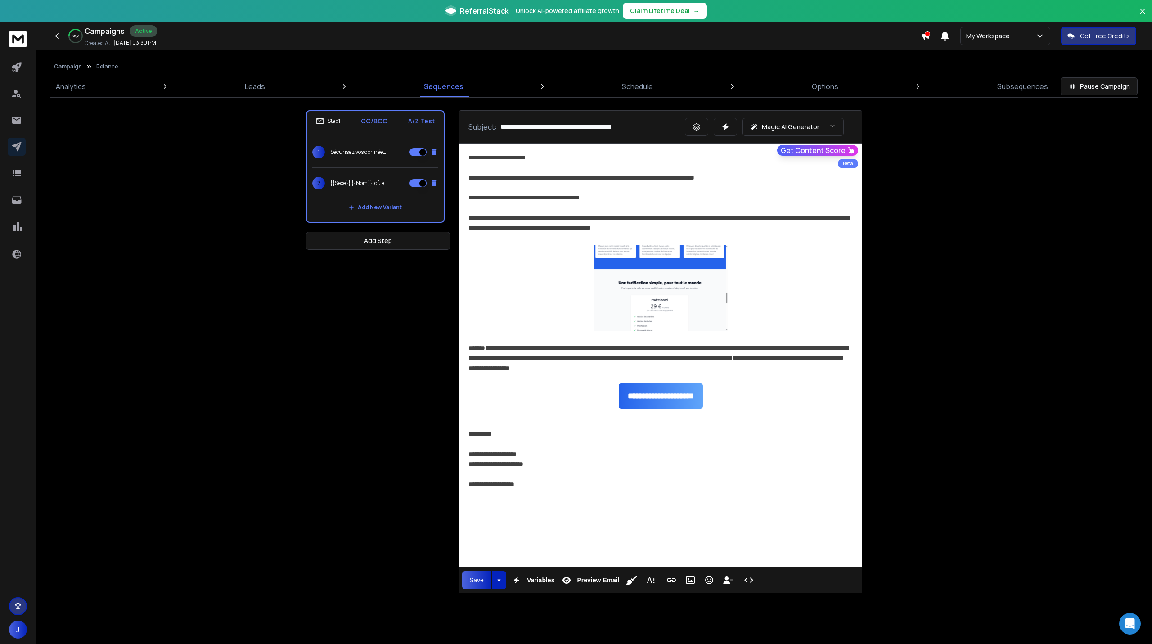
click at [357, 184] on p "{{Sexe}} {{Nom}}, où en êtes-vous avec le RGPD ?" at bounding box center [359, 183] width 58 height 7
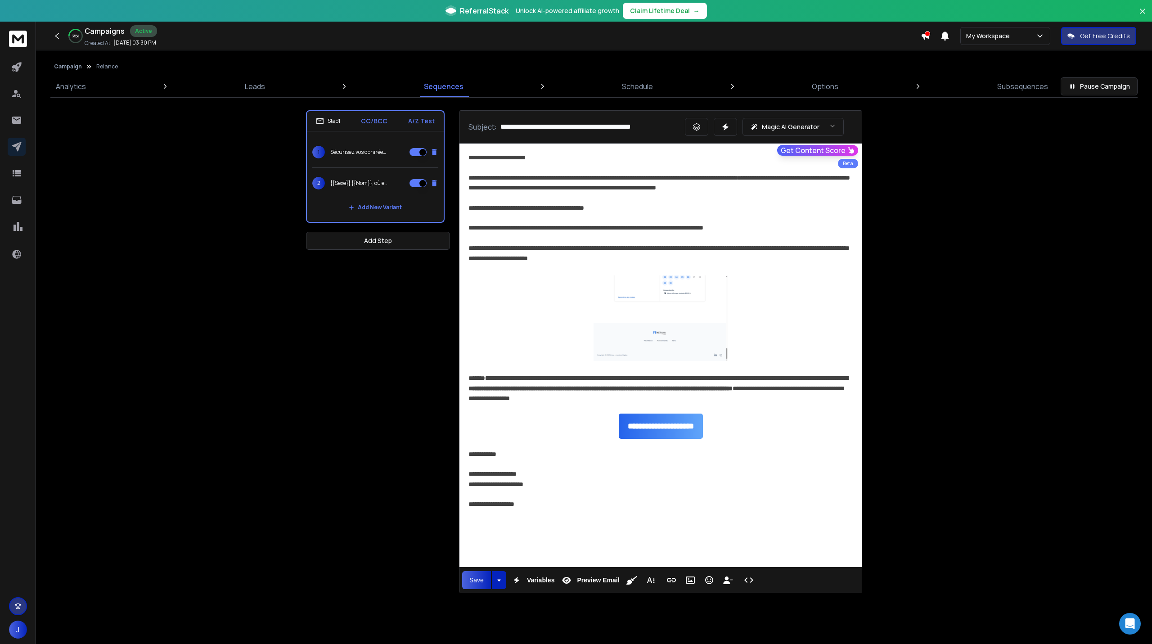
click at [354, 152] on p "Sécurisez vos données comme vos chantiers" at bounding box center [359, 152] width 58 height 7
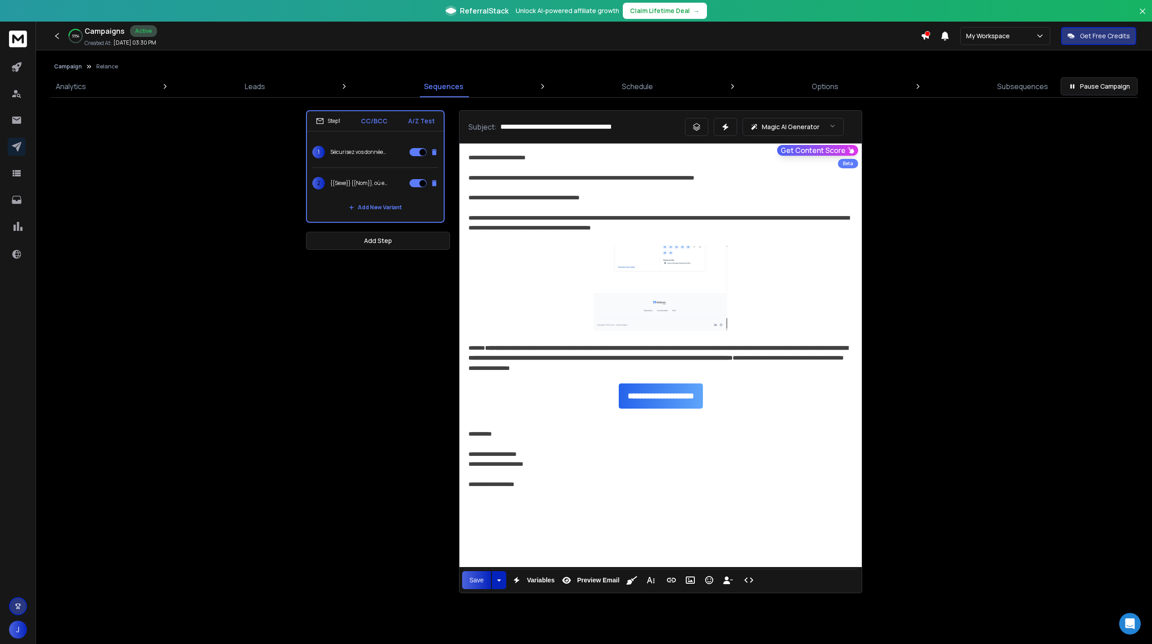
click at [354, 182] on p "{{Sexe}} {{Nom}}, où en êtes-vous avec le RGPD ?" at bounding box center [359, 183] width 58 height 7
type input "**********"
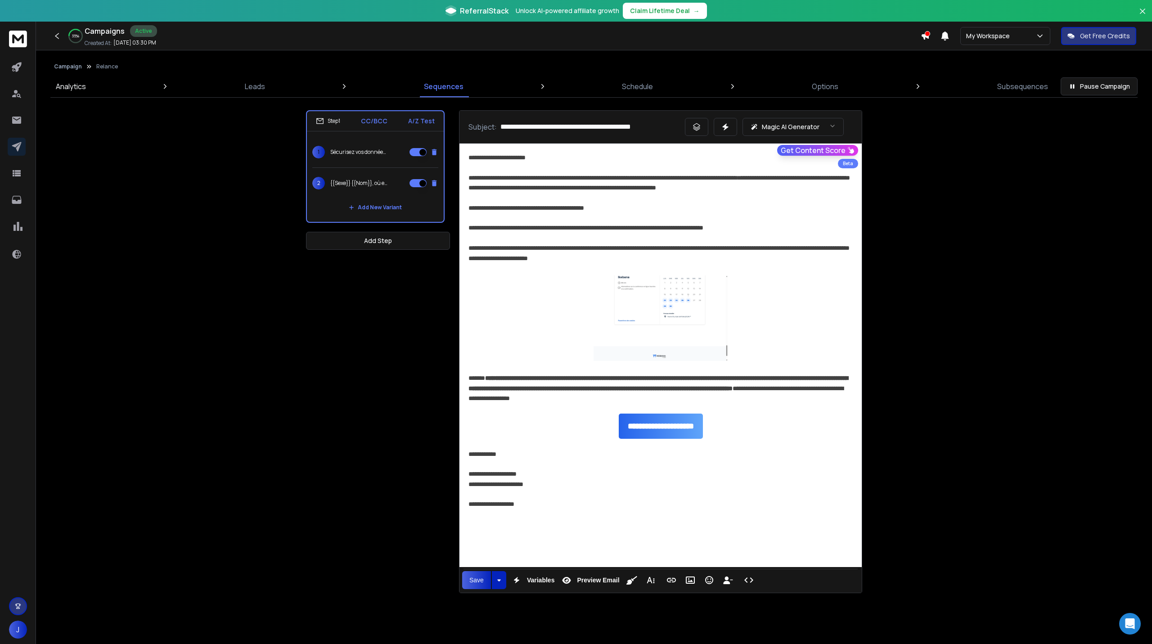
click at [80, 92] on link "Analytics" at bounding box center [70, 87] width 41 height 22
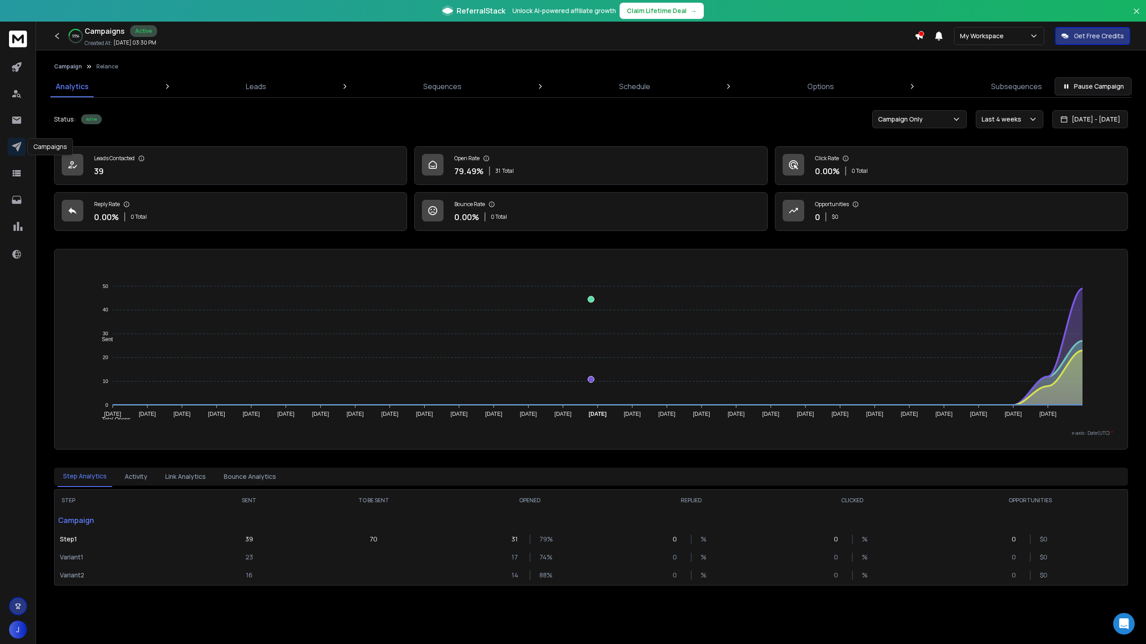
click at [18, 148] on icon at bounding box center [16, 146] width 9 height 9
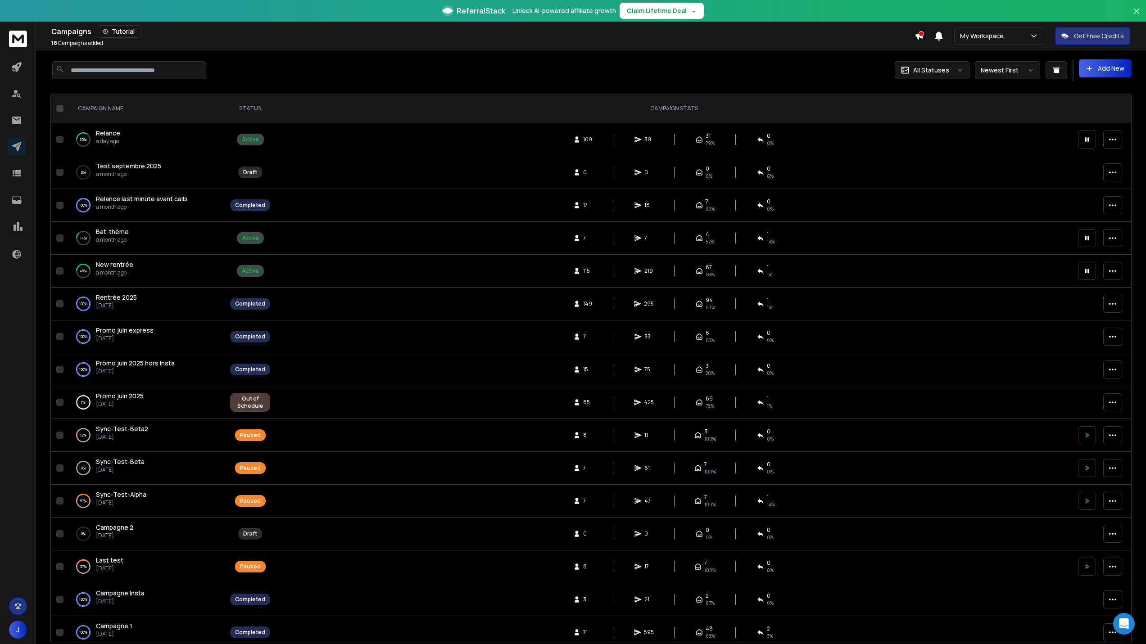
click at [118, 265] on span "New rentrée" at bounding box center [114, 264] width 37 height 9
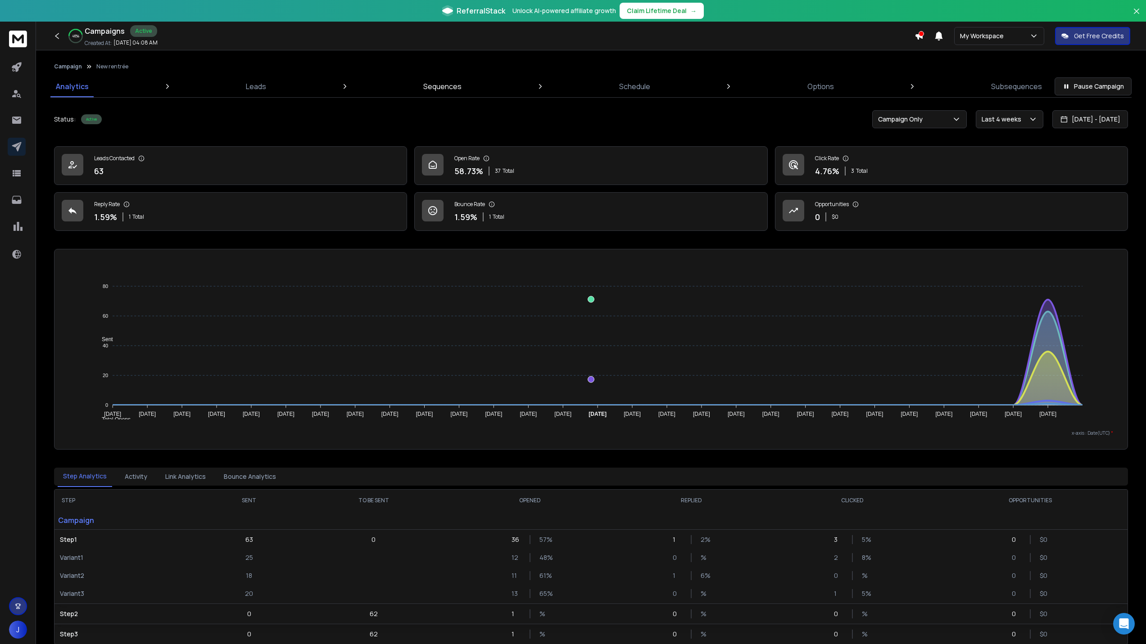
click at [454, 88] on p "Sequences" at bounding box center [442, 86] width 38 height 11
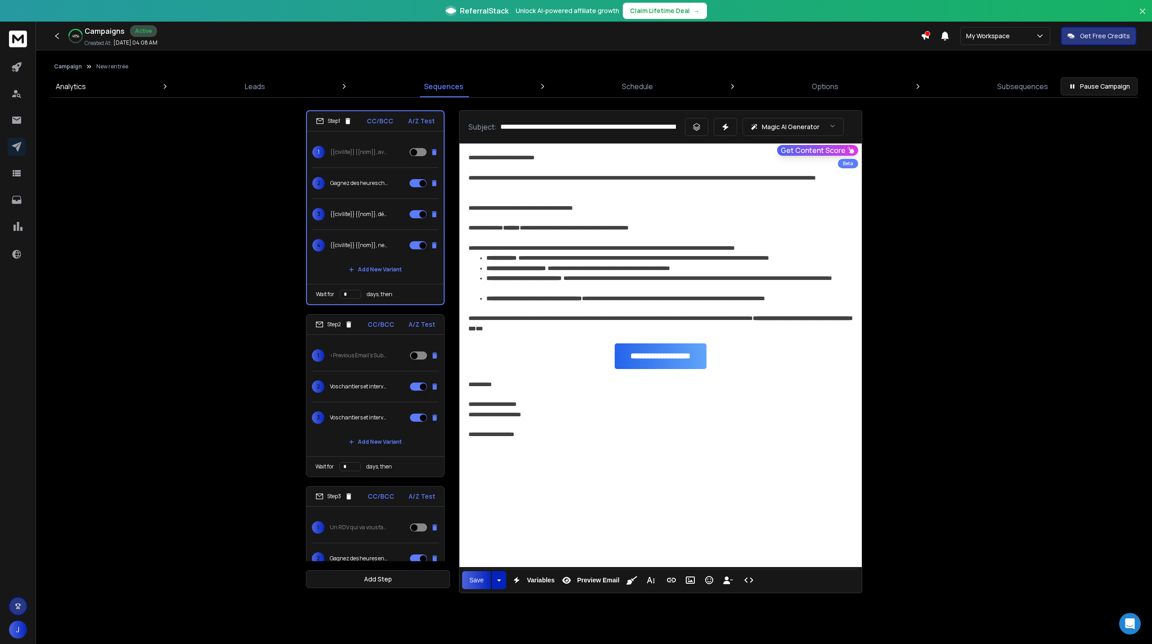
click at [67, 90] on p "Analytics" at bounding box center [71, 86] width 30 height 11
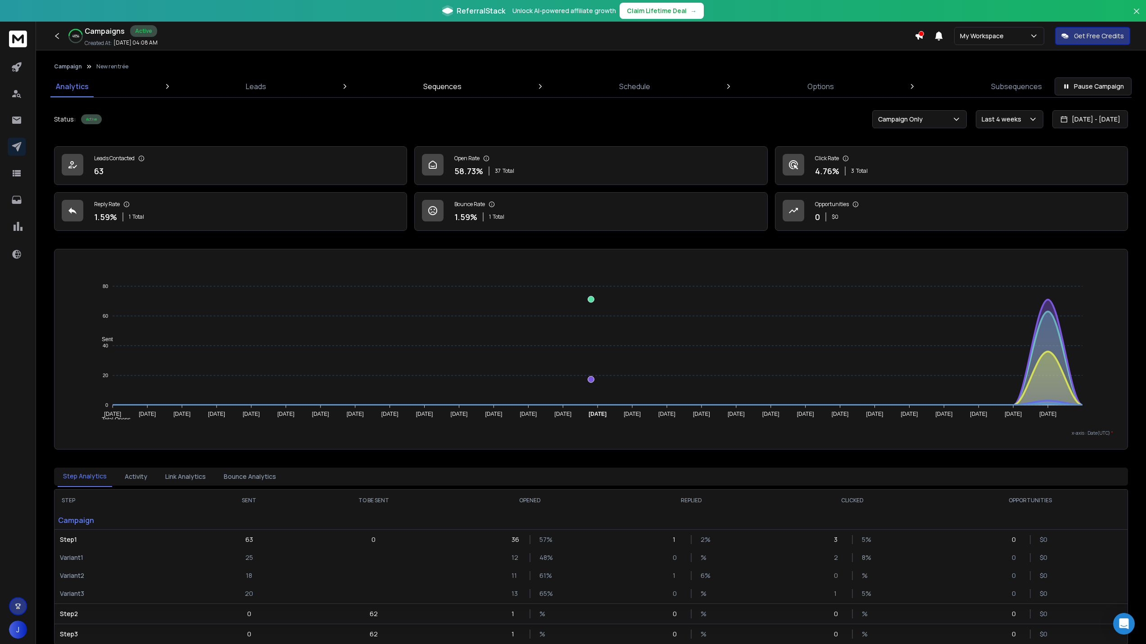
click at [438, 87] on p "Sequences" at bounding box center [442, 86] width 38 height 11
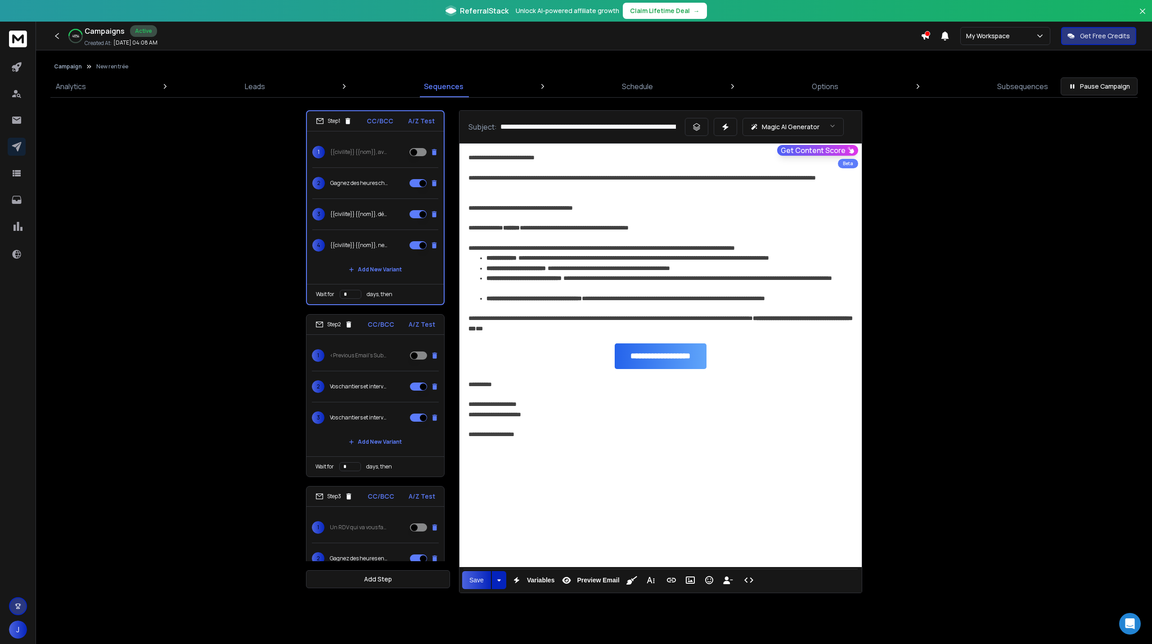
click at [360, 246] on p "{{civilite}} {{nom}}, ne perdez plus de temps sur vos chantiers!" at bounding box center [359, 245] width 58 height 7
click at [361, 214] on p "{{civilite}} {{nom}}, découvrez comment gagner des heures sur vos chantiers" at bounding box center [359, 214] width 58 height 7
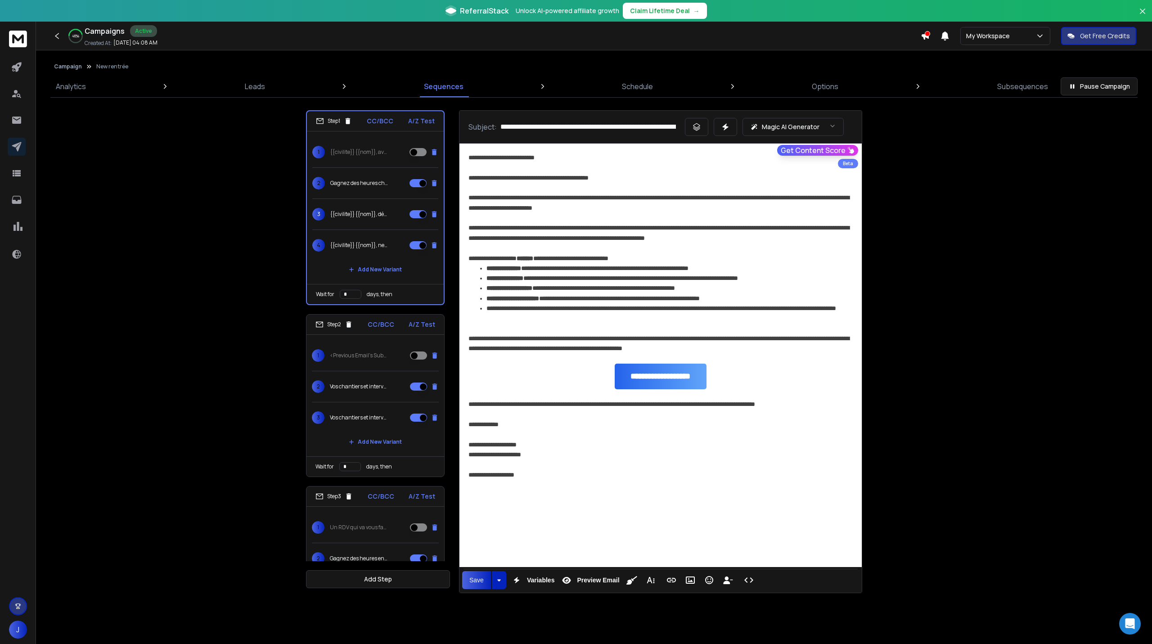
click at [363, 242] on p "{{civilite}} {{nom}}, ne perdez plus de temps sur vos chantiers!" at bounding box center [359, 245] width 58 height 7
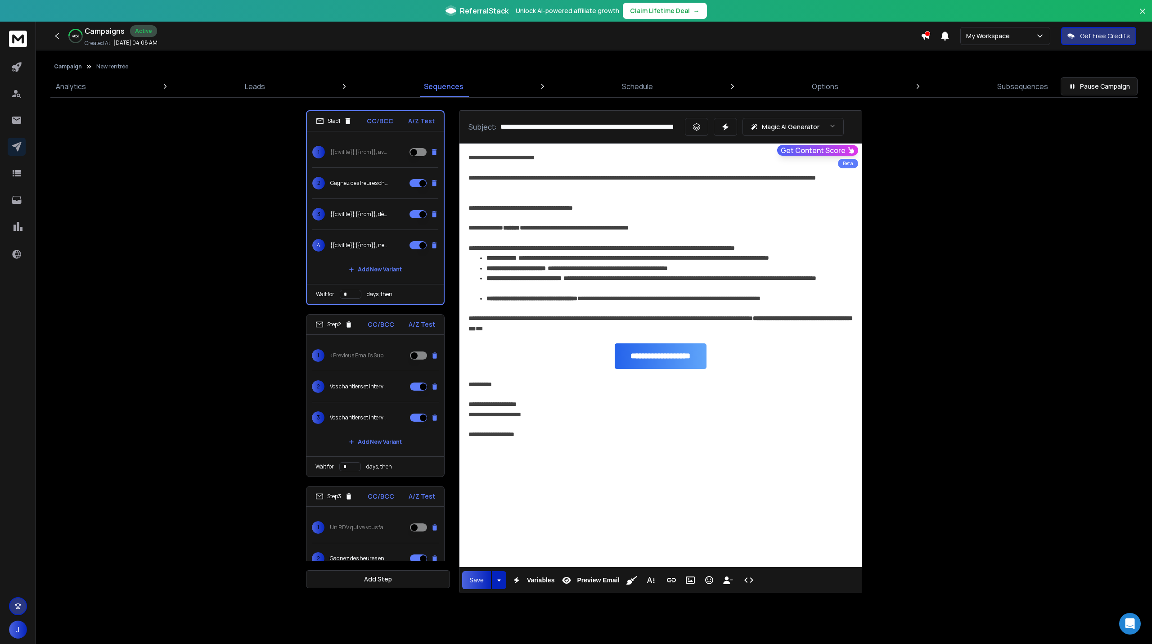
click at [366, 220] on div "3  {{civilite}} {{nom}}, découvrez comment gagner des heures sur vos chantiers" at bounding box center [350, 214] width 76 height 13
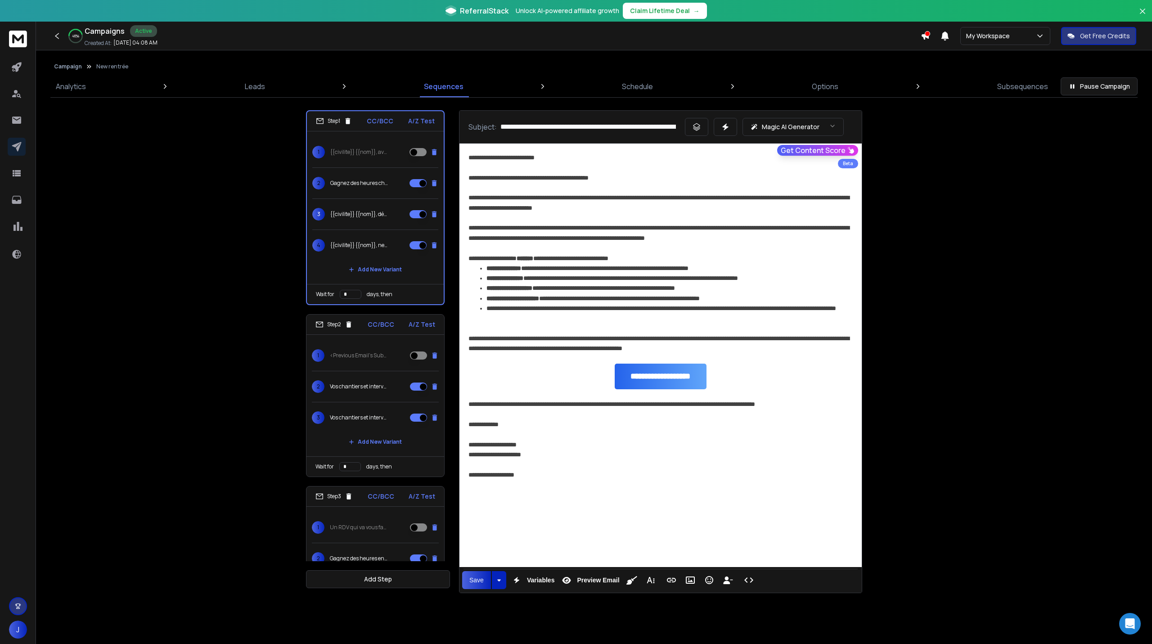
click at [370, 187] on div "2 Gagnez des heures chaque semaine sur vos chantiers" at bounding box center [350, 183] width 76 height 13
type input "**********"
